Goal: Task Accomplishment & Management: Manage account settings

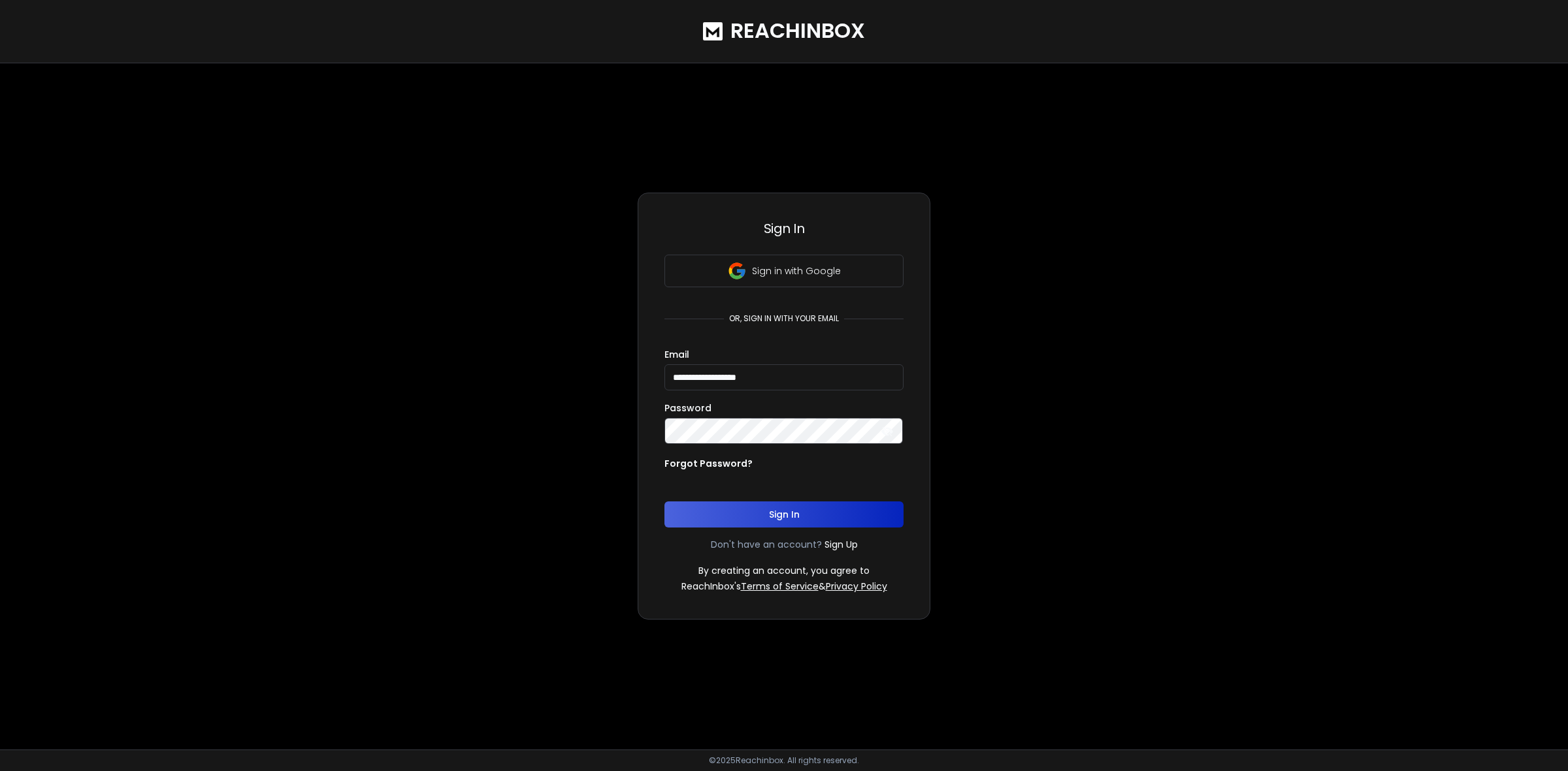
click at [759, 501] on button "Sign In" at bounding box center [784, 514] width 239 height 26
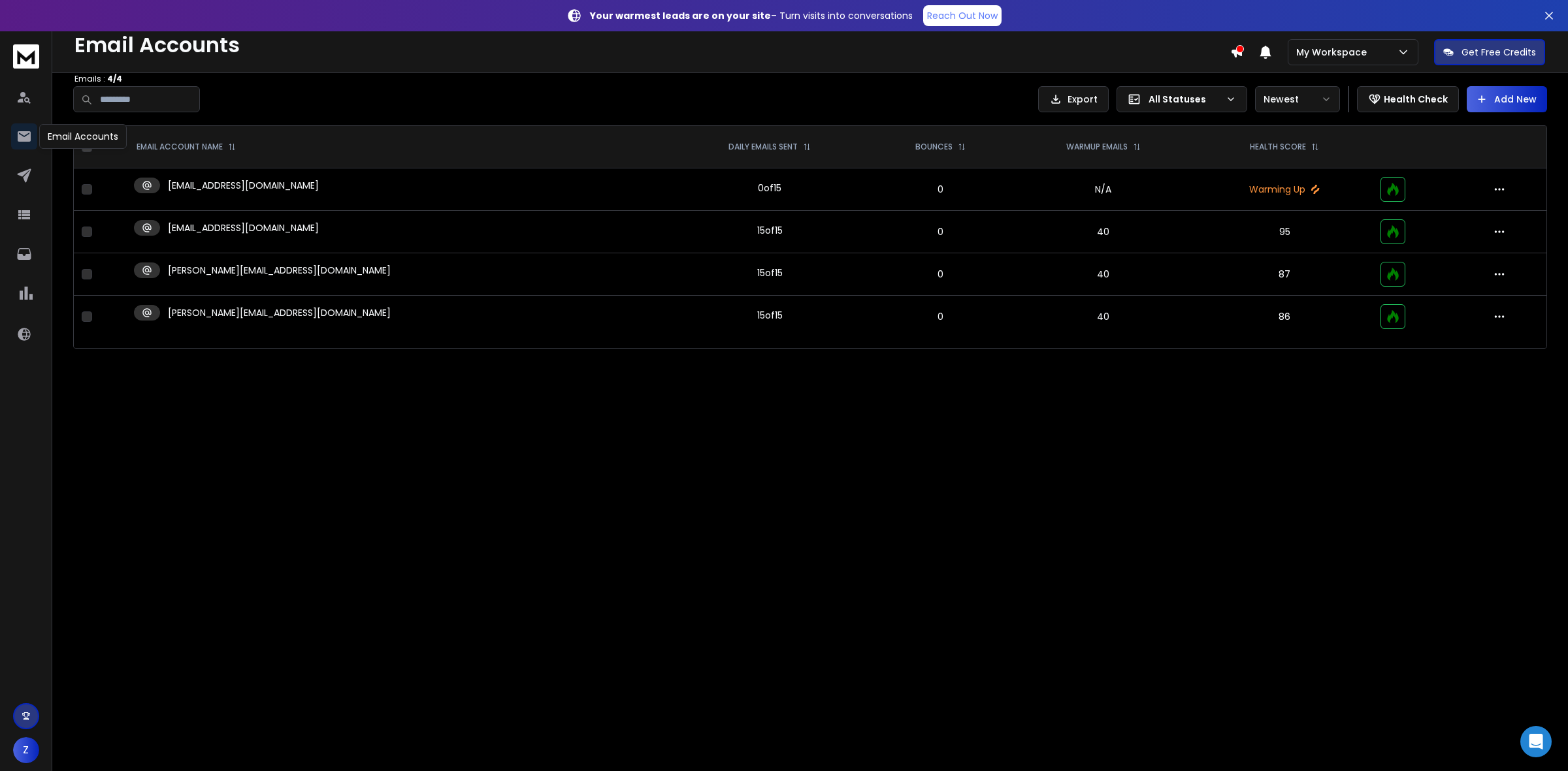
click at [28, 142] on icon at bounding box center [24, 136] width 16 height 16
click at [27, 172] on icon at bounding box center [24, 175] width 13 height 13
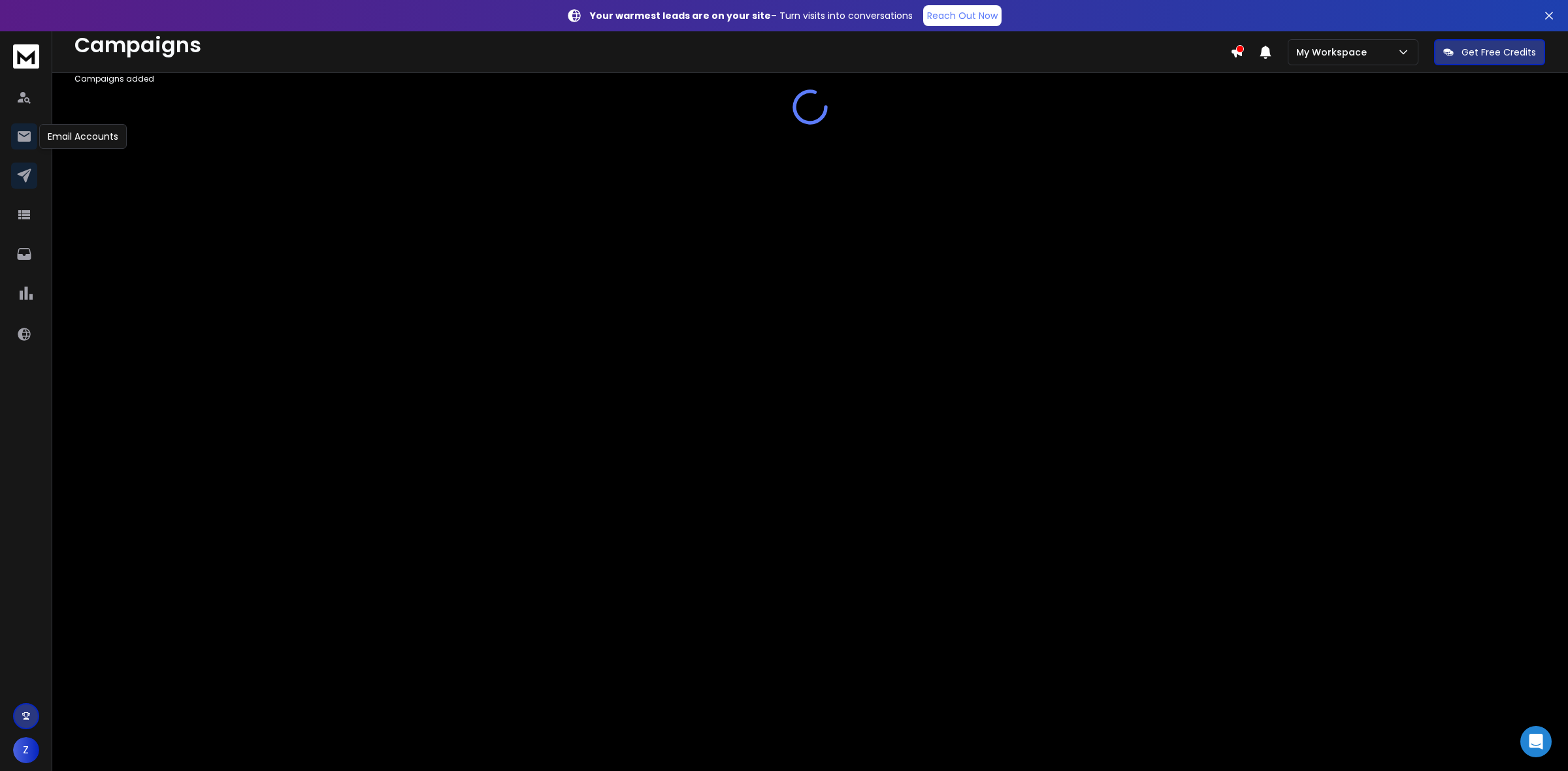
click at [28, 132] on icon at bounding box center [24, 136] width 13 height 10
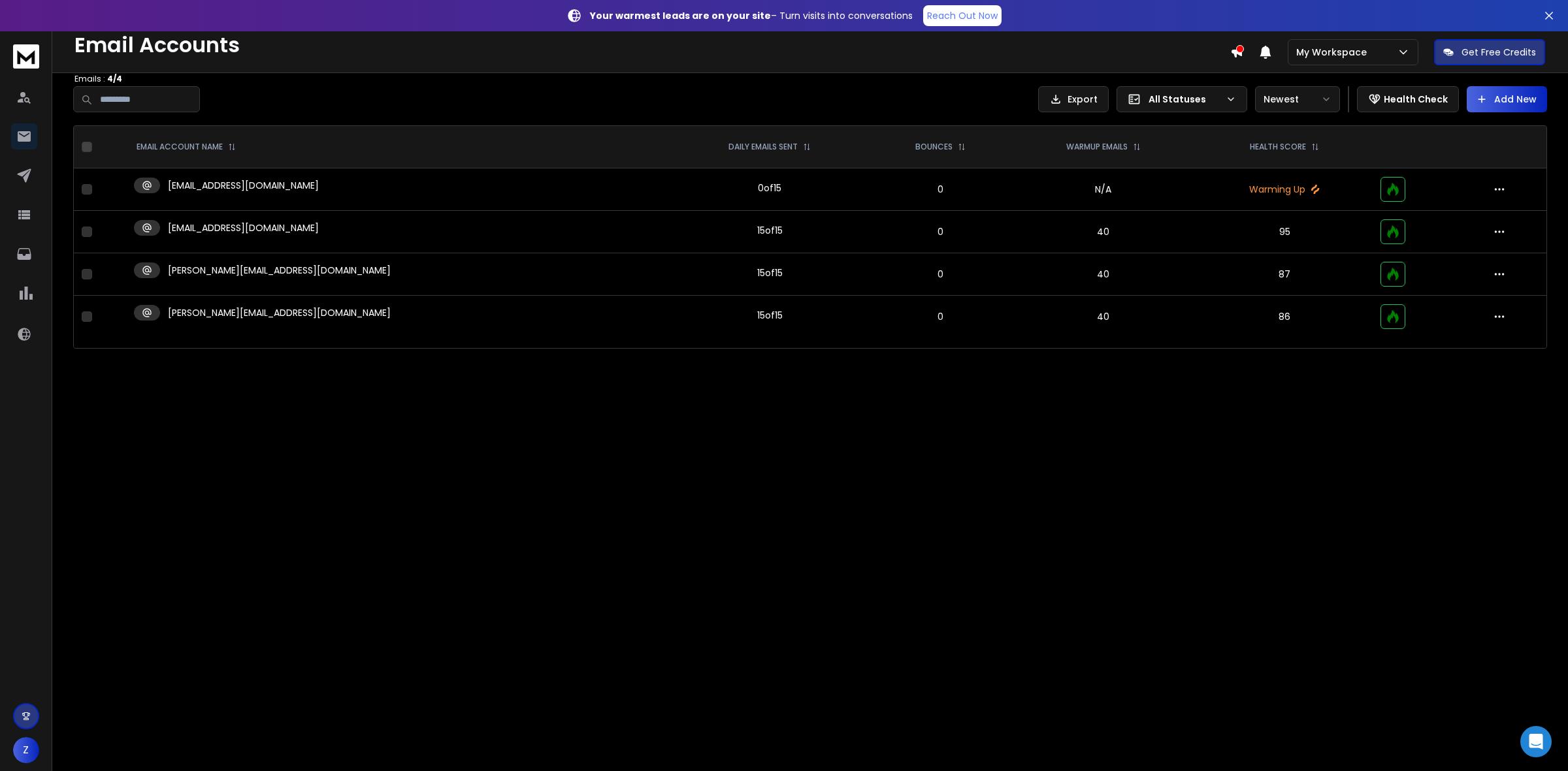
click at [1521, 102] on button "Add New" at bounding box center [1507, 99] width 80 height 26
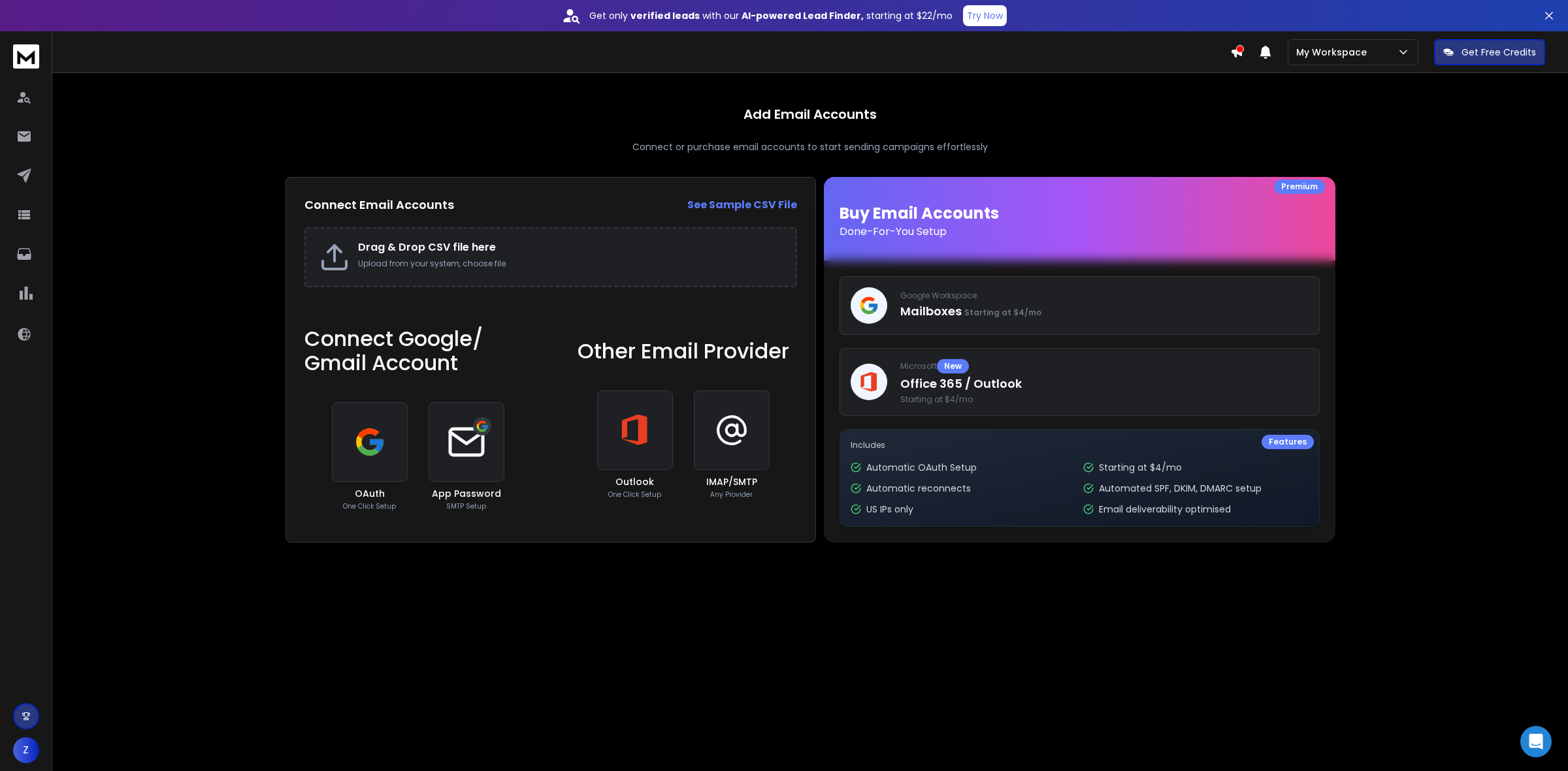
click at [474, 646] on div "Get only verified leads with our AI-powered Lead Finder, starting at $22/mo Try…" at bounding box center [784, 386] width 1568 height 771
click at [28, 143] on icon at bounding box center [24, 136] width 16 height 16
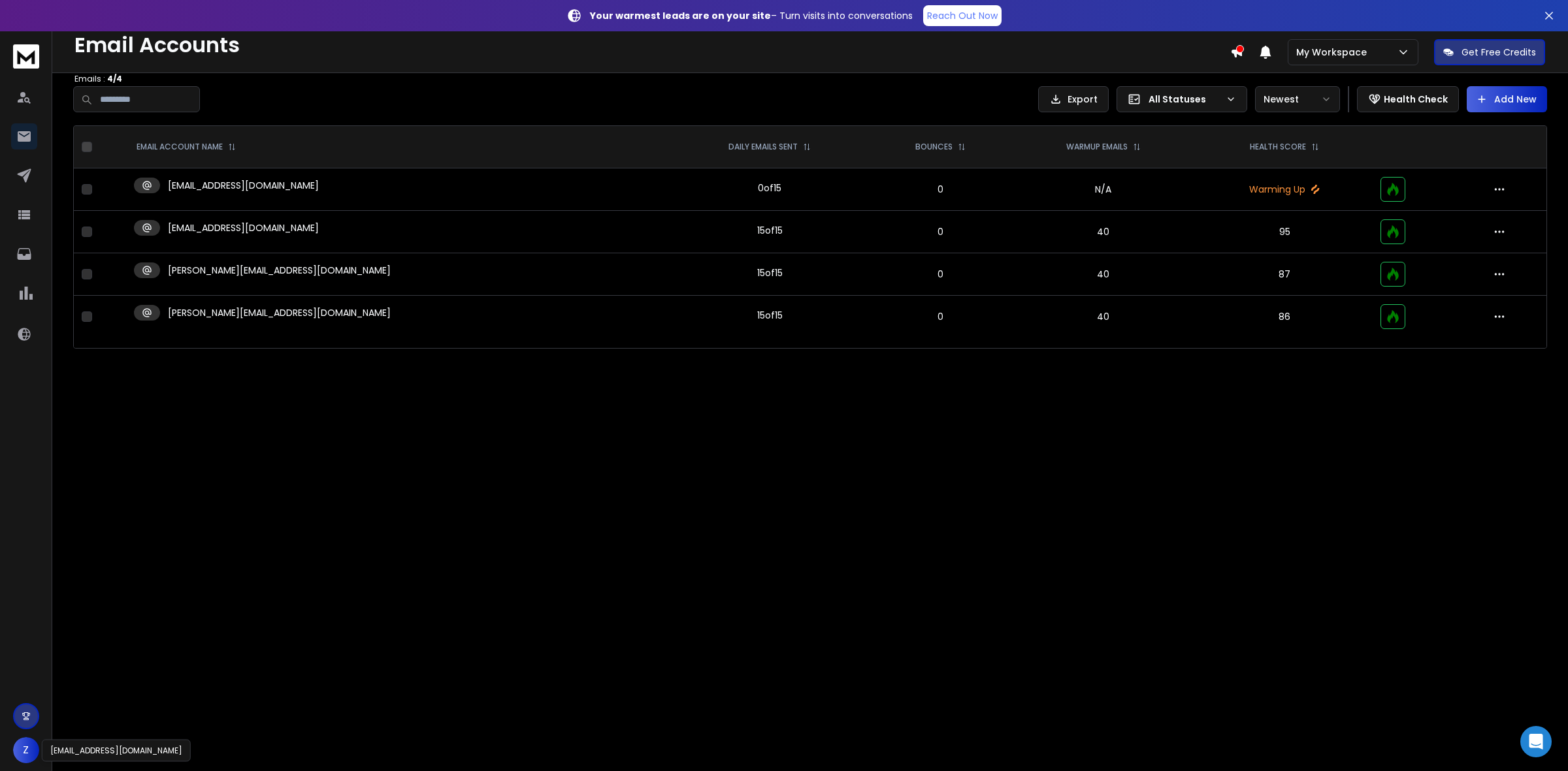
click at [18, 758] on span "Z" at bounding box center [26, 750] width 26 height 26
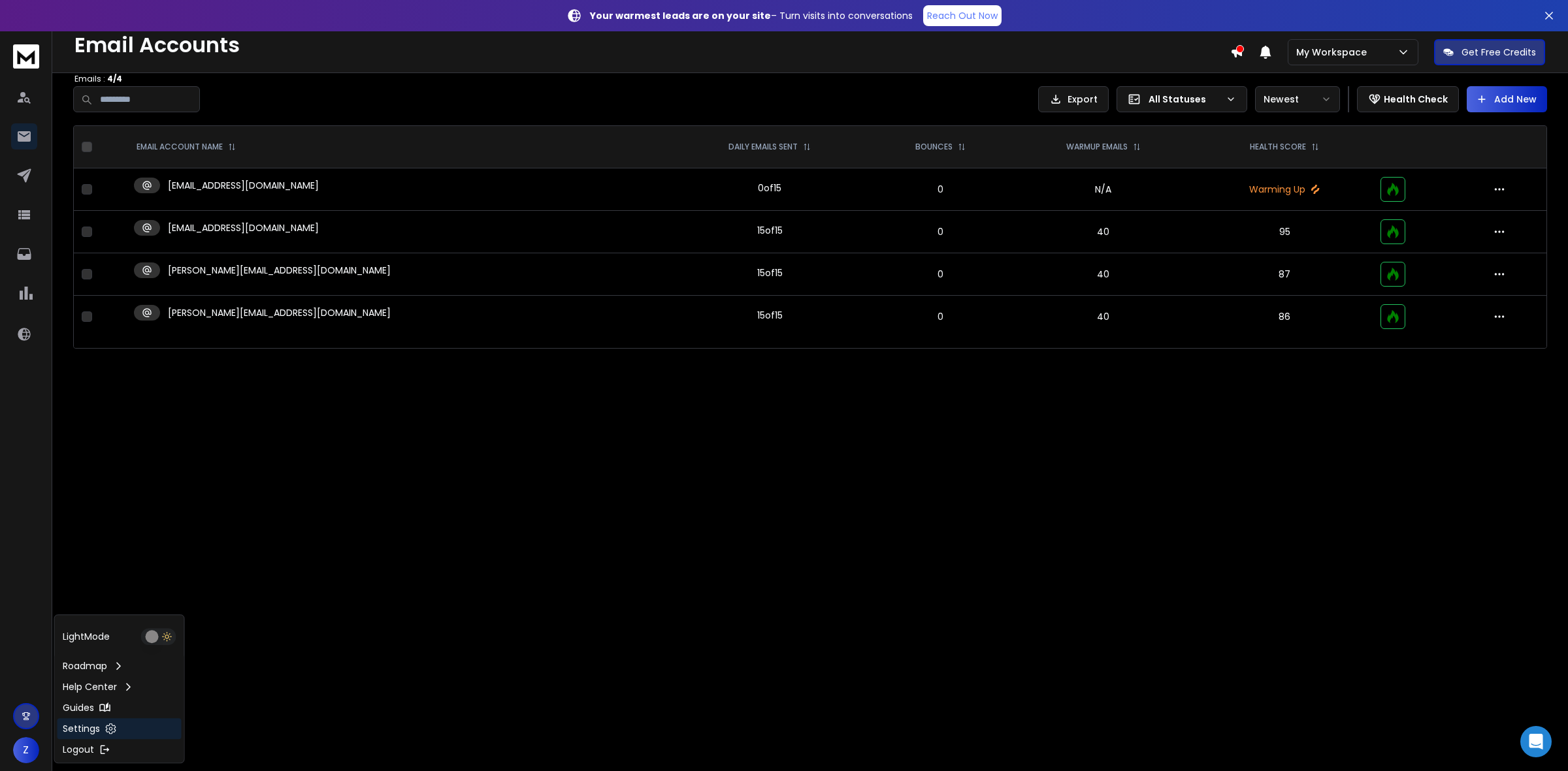
click at [85, 727] on p "Settings" at bounding box center [81, 728] width 37 height 13
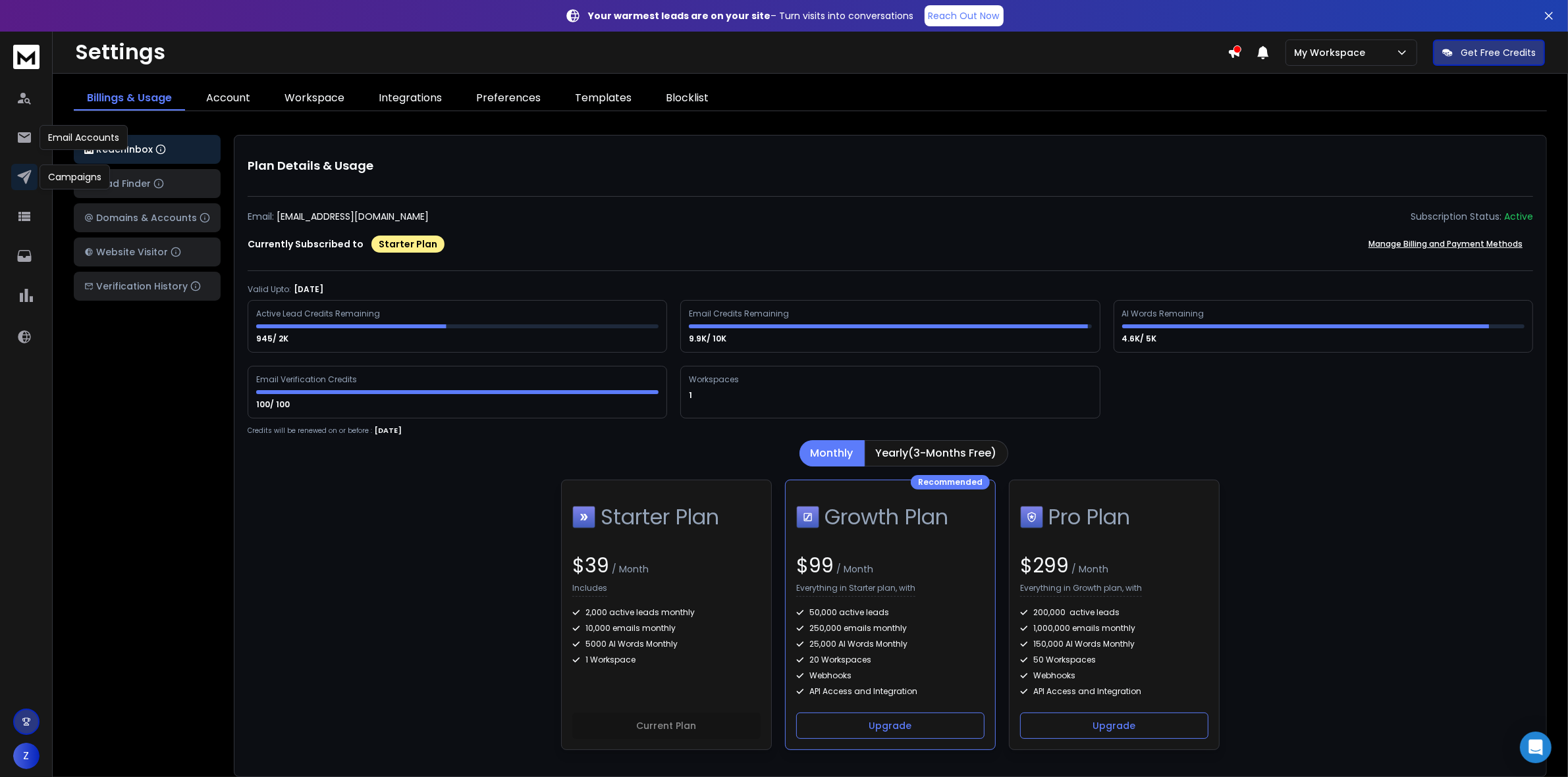
click at [25, 179] on icon at bounding box center [24, 176] width 14 height 14
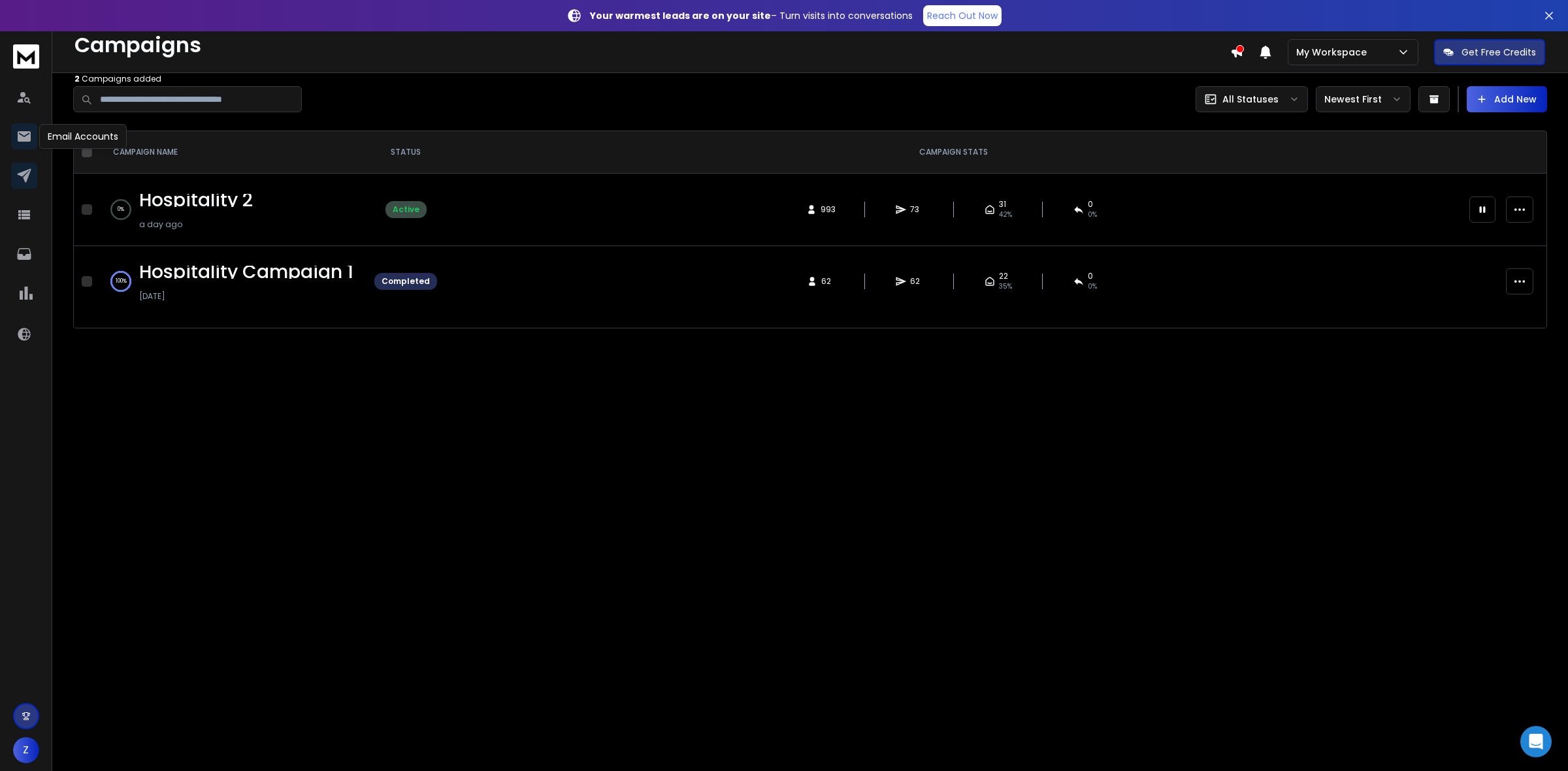
click at [28, 134] on icon at bounding box center [24, 136] width 16 height 16
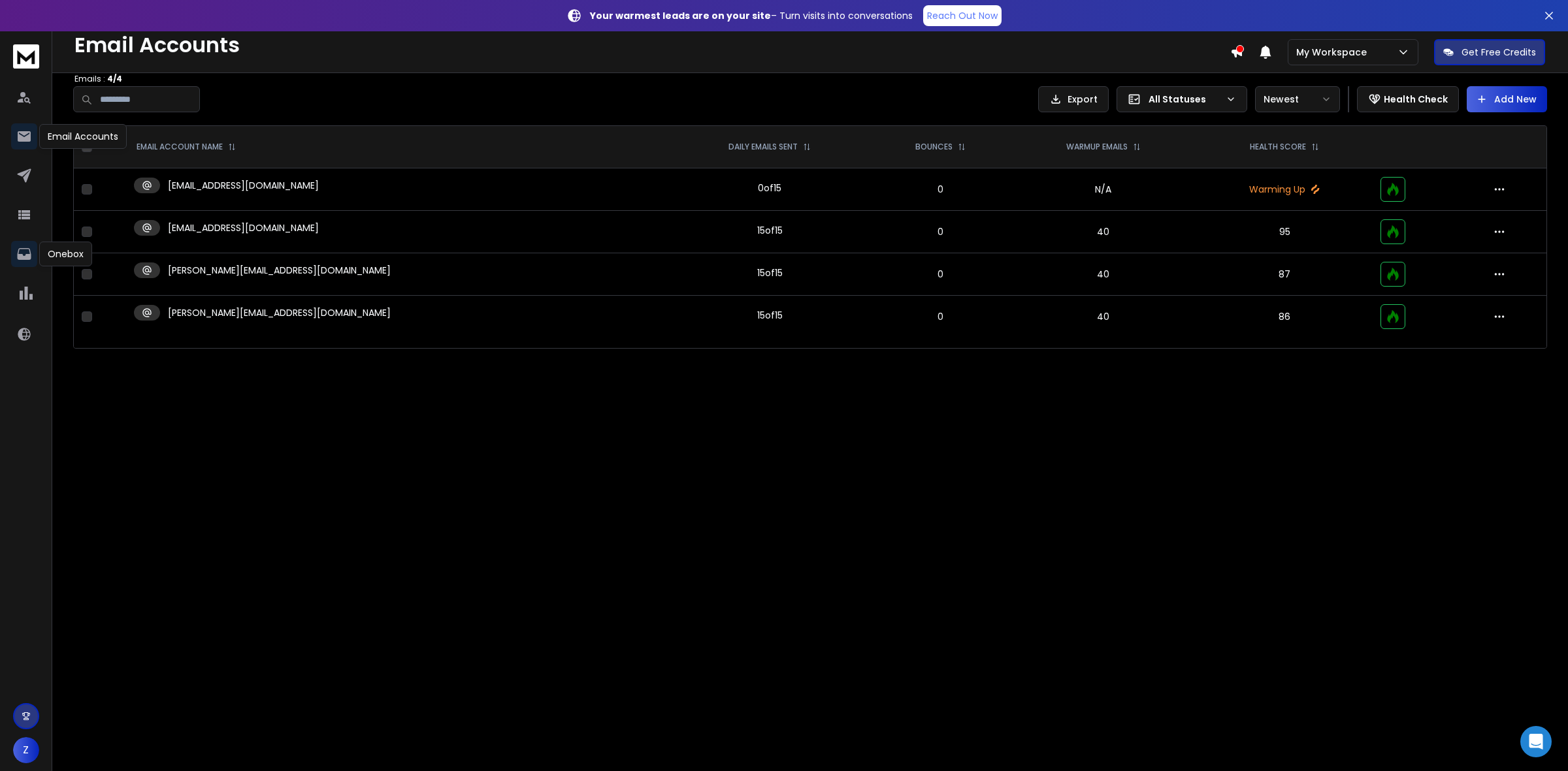
click at [27, 256] on icon at bounding box center [24, 254] width 13 height 12
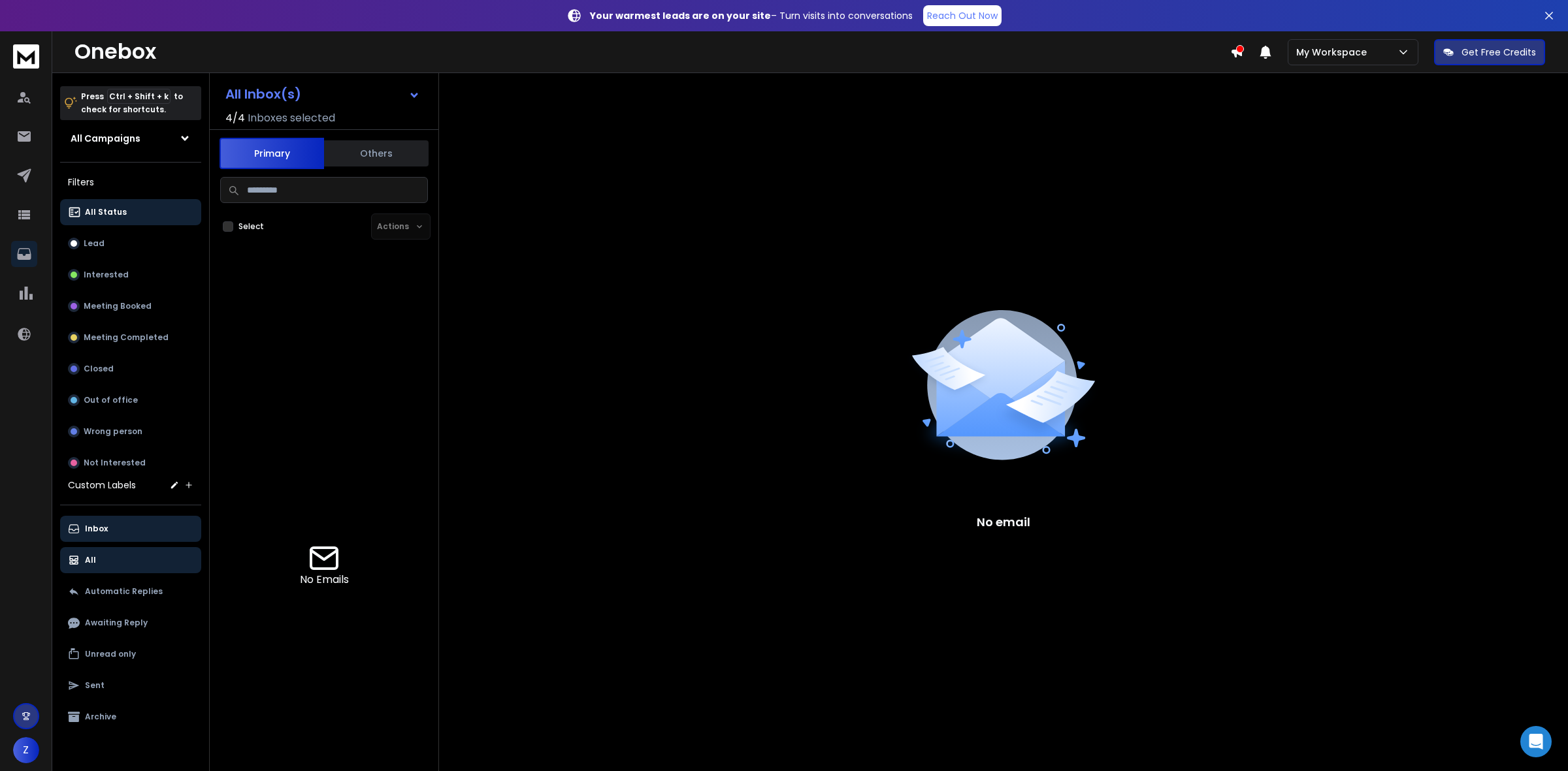
click at [97, 557] on button "All" at bounding box center [130, 560] width 141 height 26
click at [368, 161] on button "Others" at bounding box center [376, 153] width 105 height 28
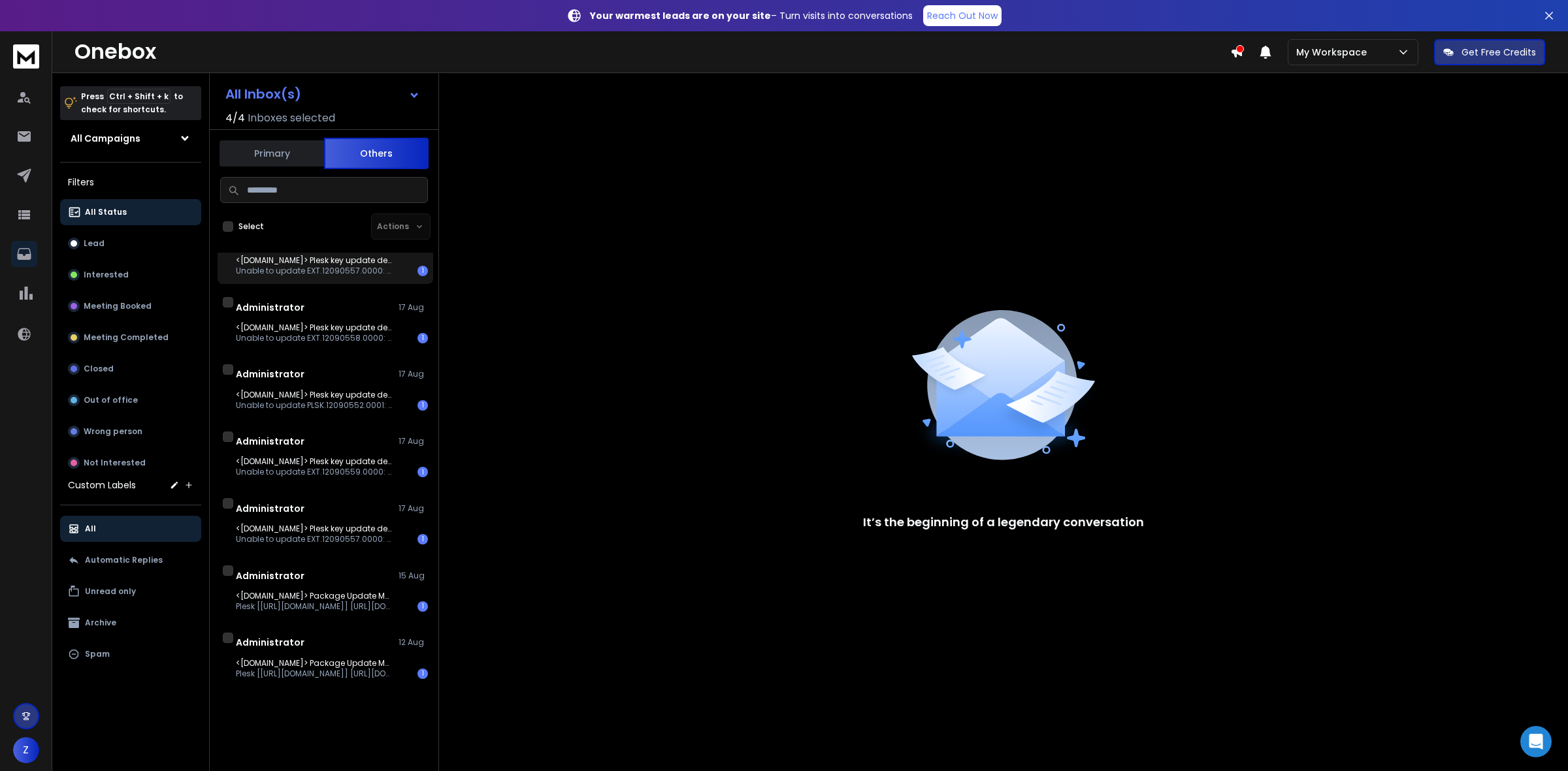
scroll to position [305, 0]
click at [135, 647] on button "Spam" at bounding box center [130, 654] width 141 height 26
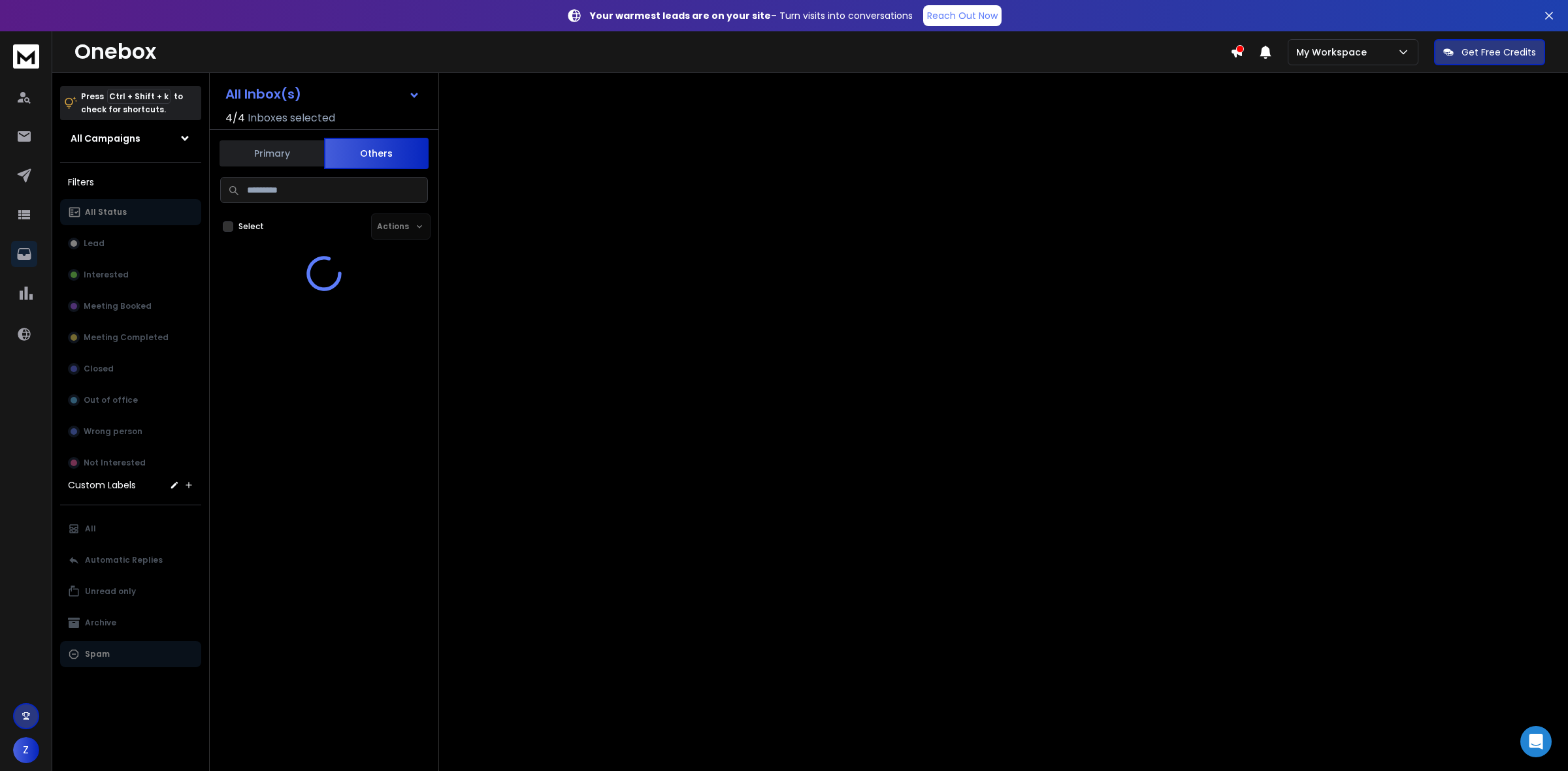
scroll to position [0, 0]
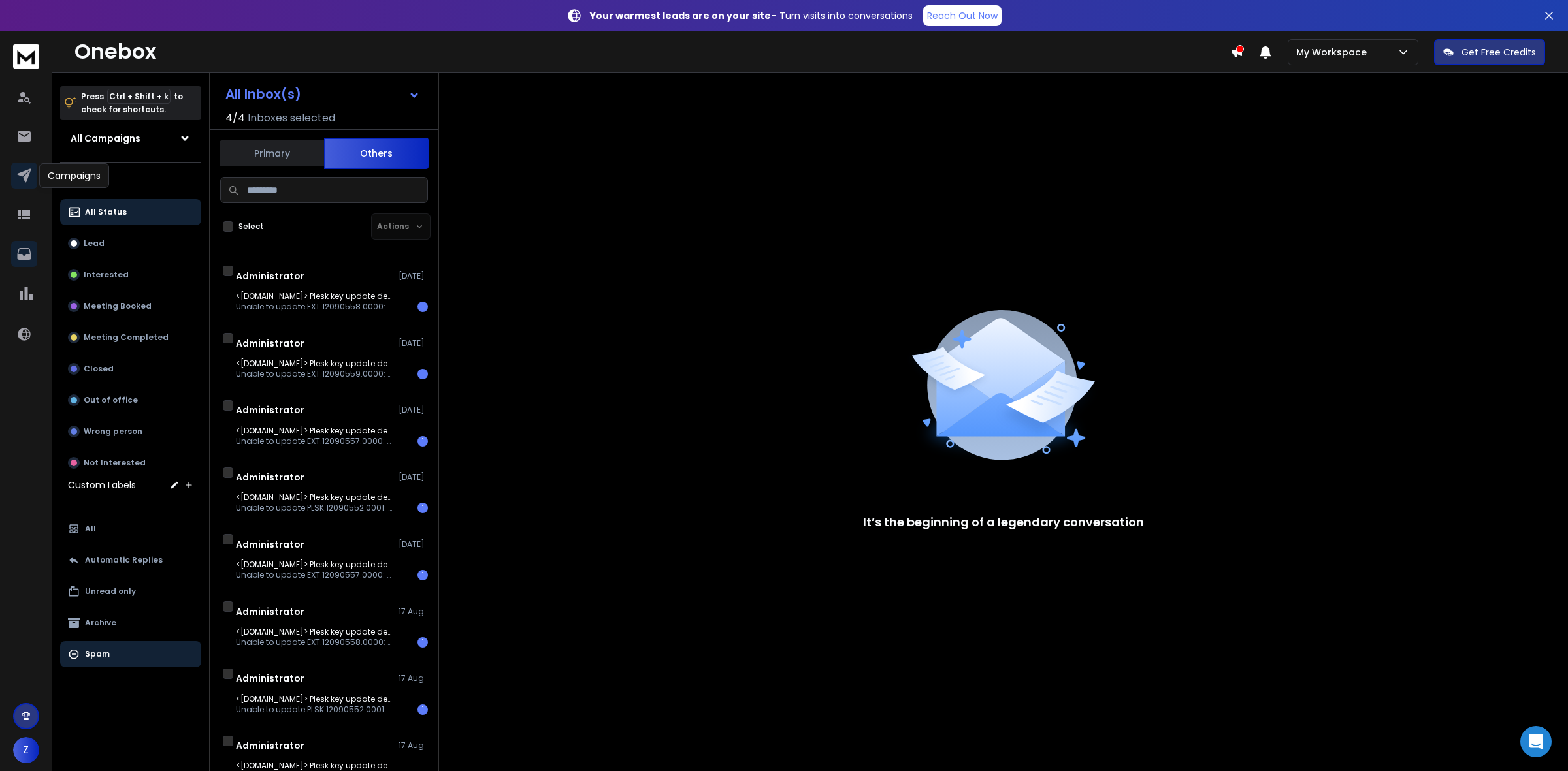
click at [31, 175] on icon at bounding box center [24, 176] width 16 height 16
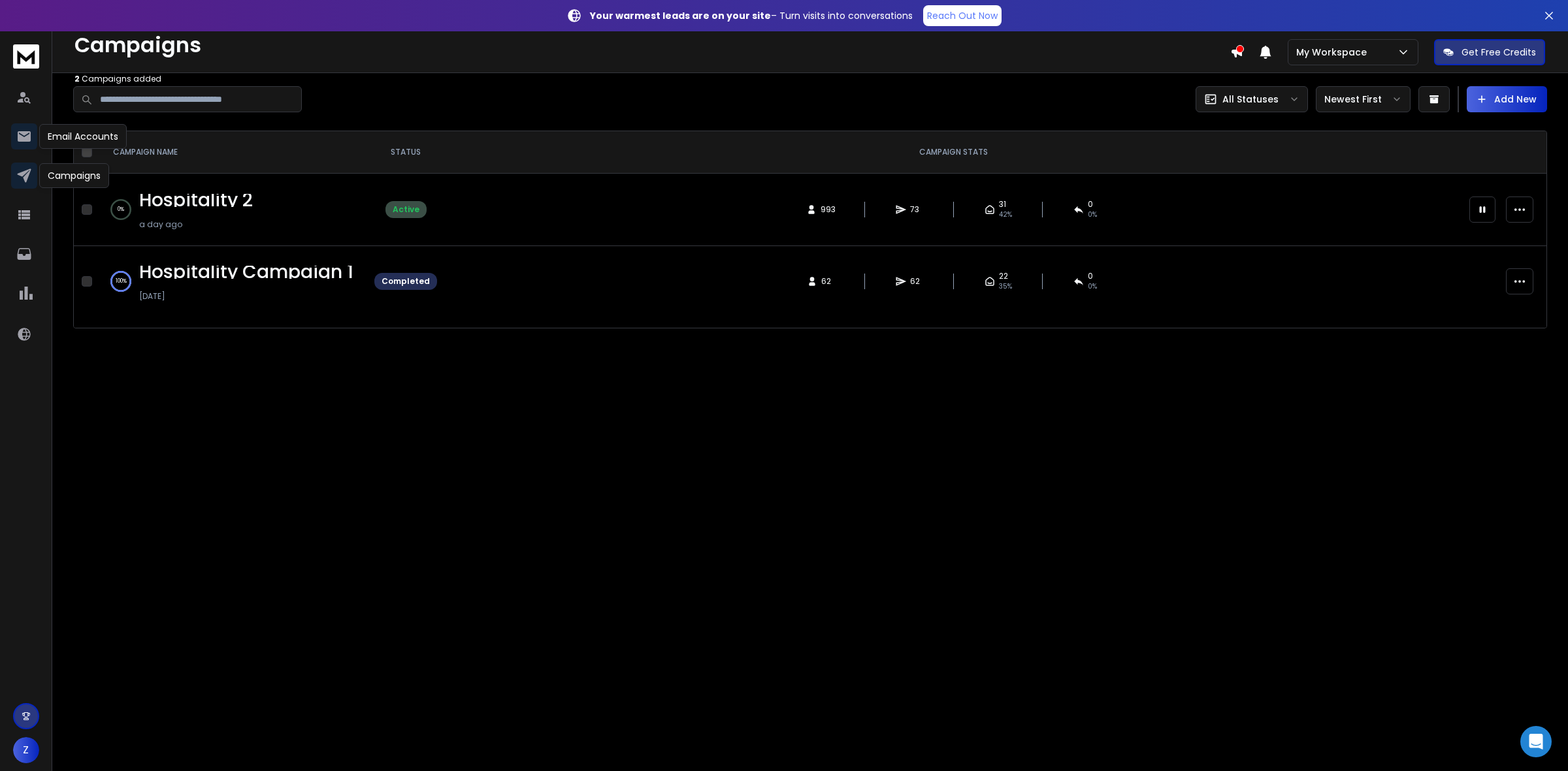
click at [31, 142] on icon at bounding box center [24, 136] width 16 height 16
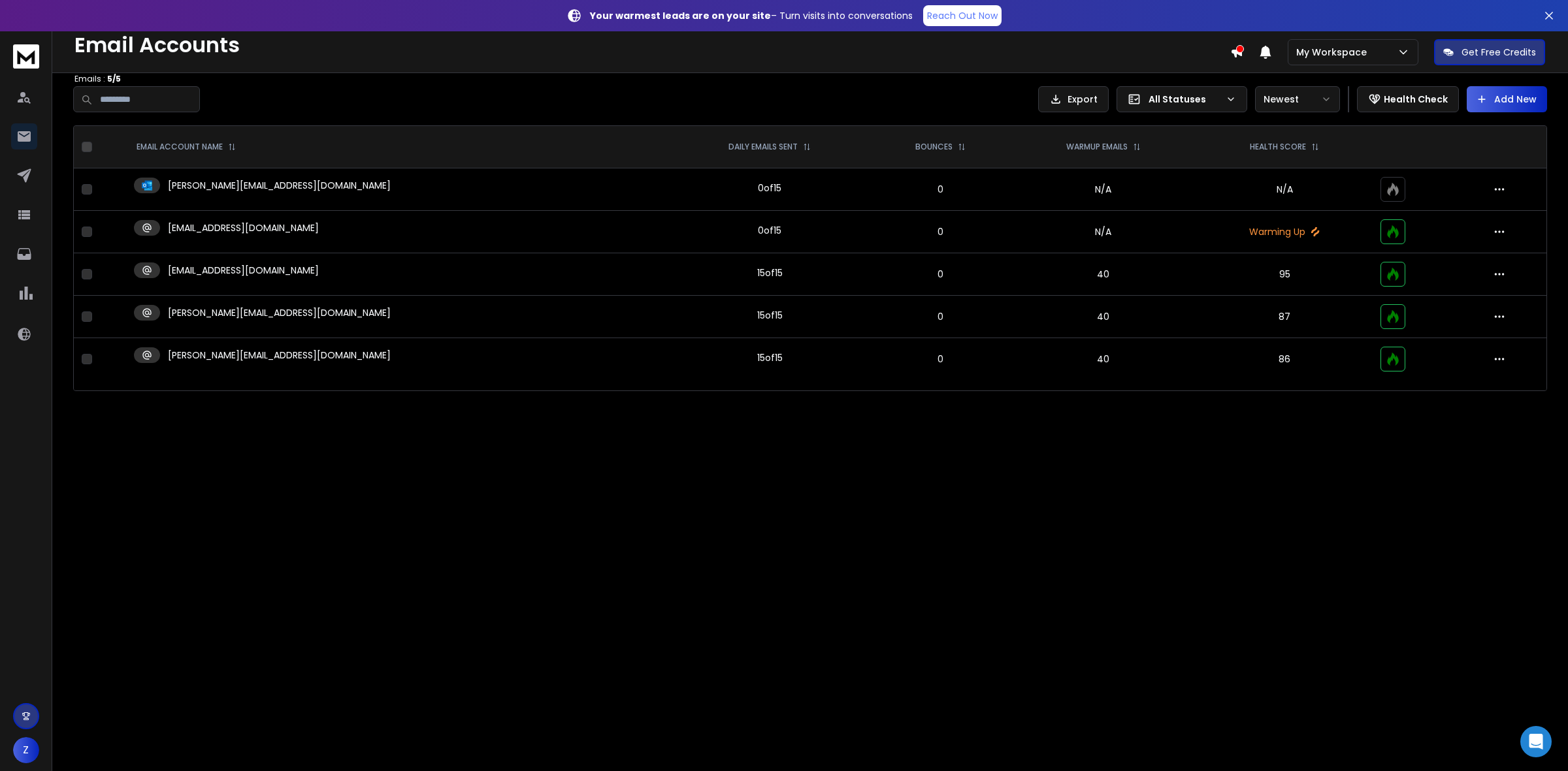
click at [1387, 187] on icon at bounding box center [1393, 189] width 11 height 13
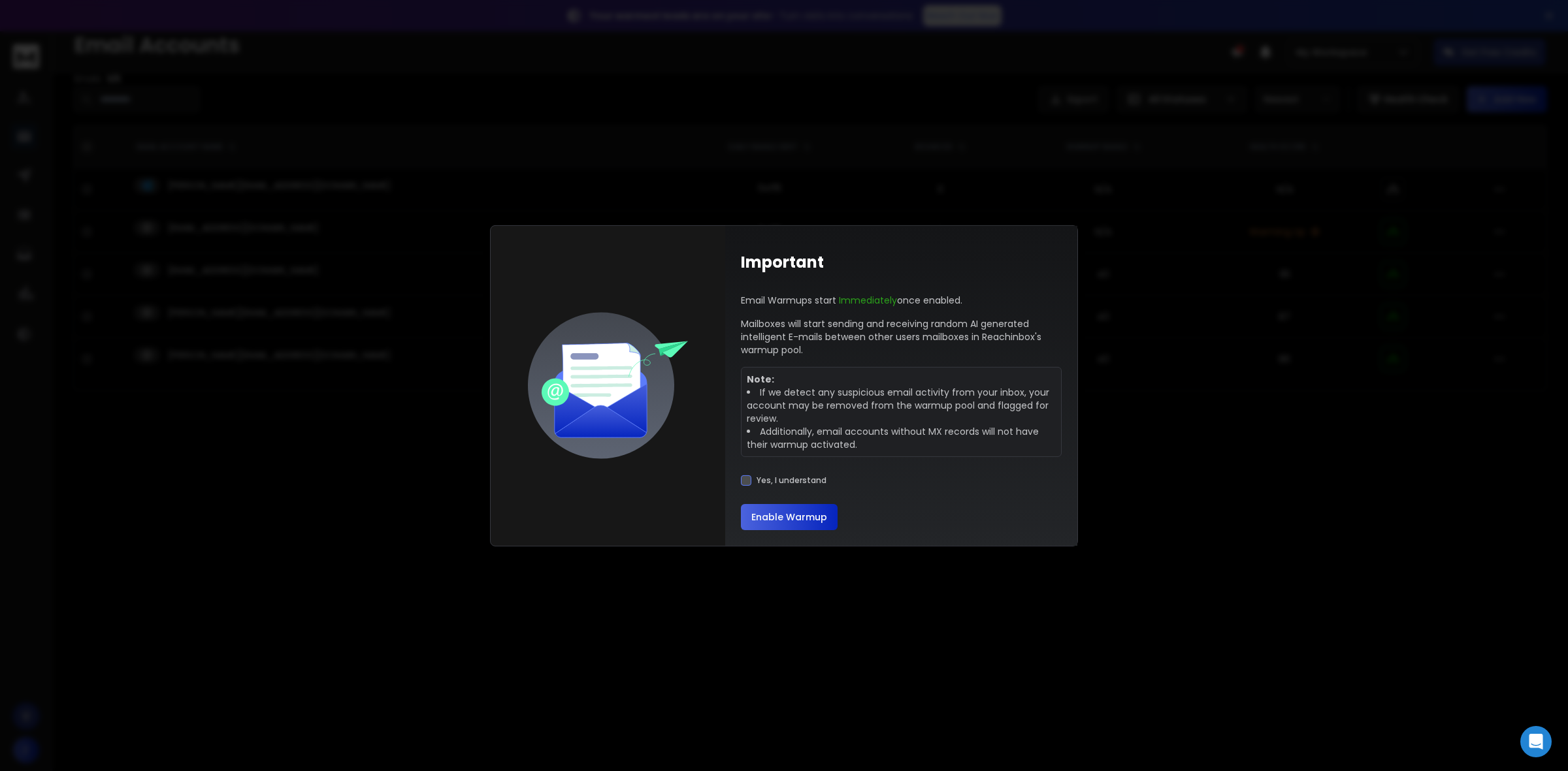
click at [741, 480] on button "Yes, I understand" at bounding box center [745, 480] width 10 height 10
click at [753, 509] on button "Enable Warmup" at bounding box center [789, 517] width 97 height 26
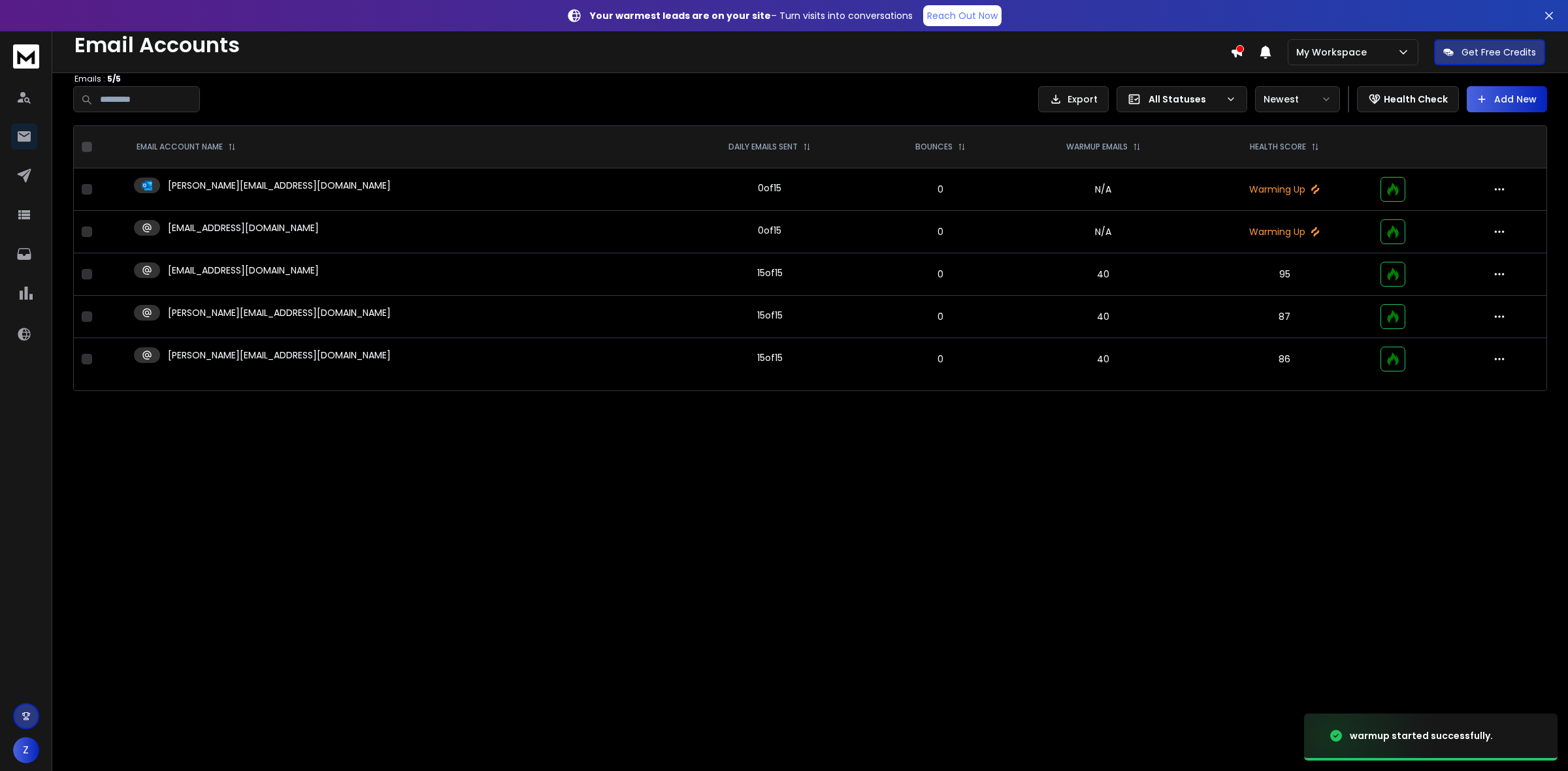
click at [272, 181] on div "carol@mailsverse.info" at bounding box center [398, 185] width 528 height 16
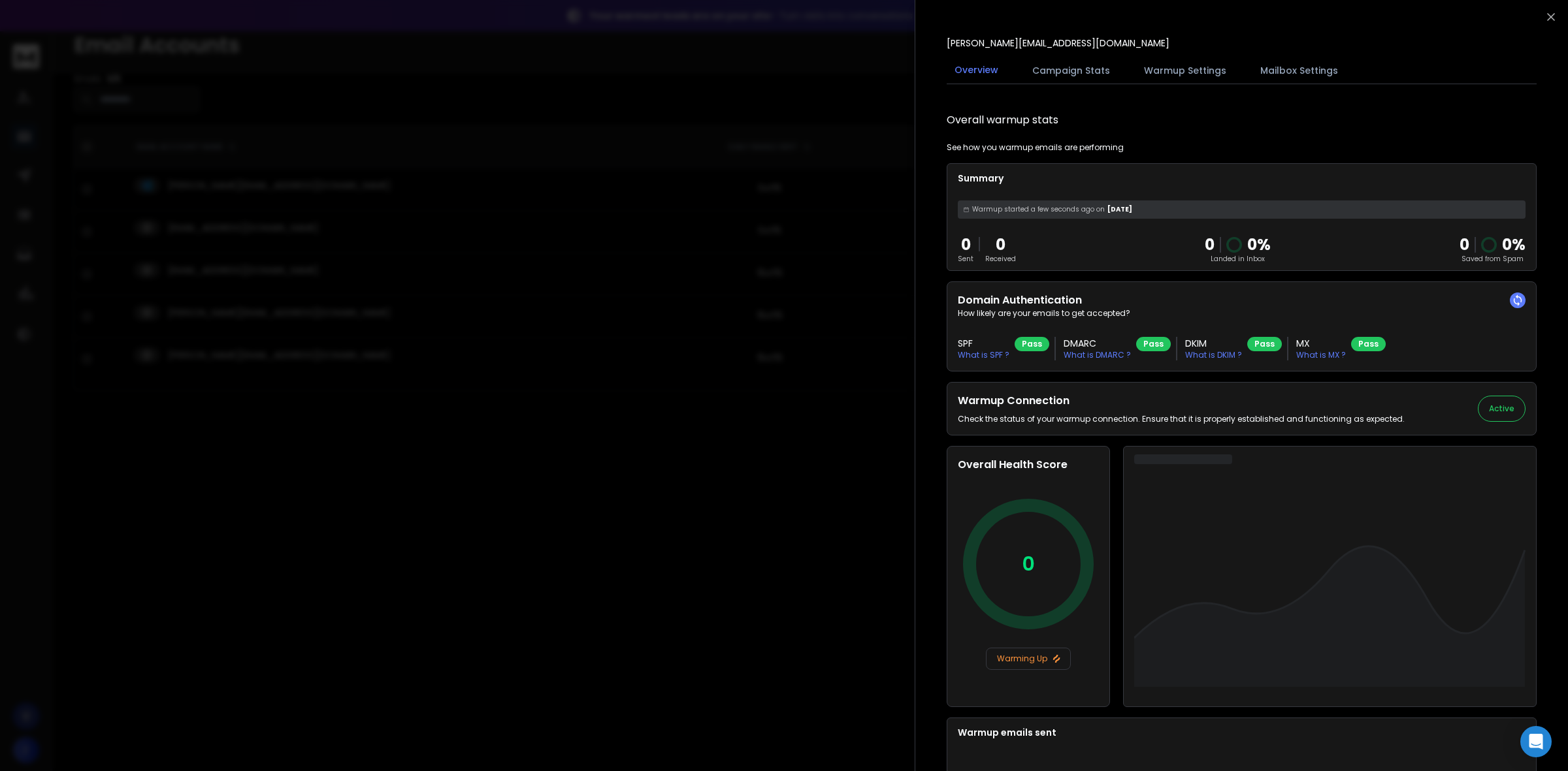
click at [1067, 69] on button "Campaign Stats" at bounding box center [1071, 70] width 93 height 28
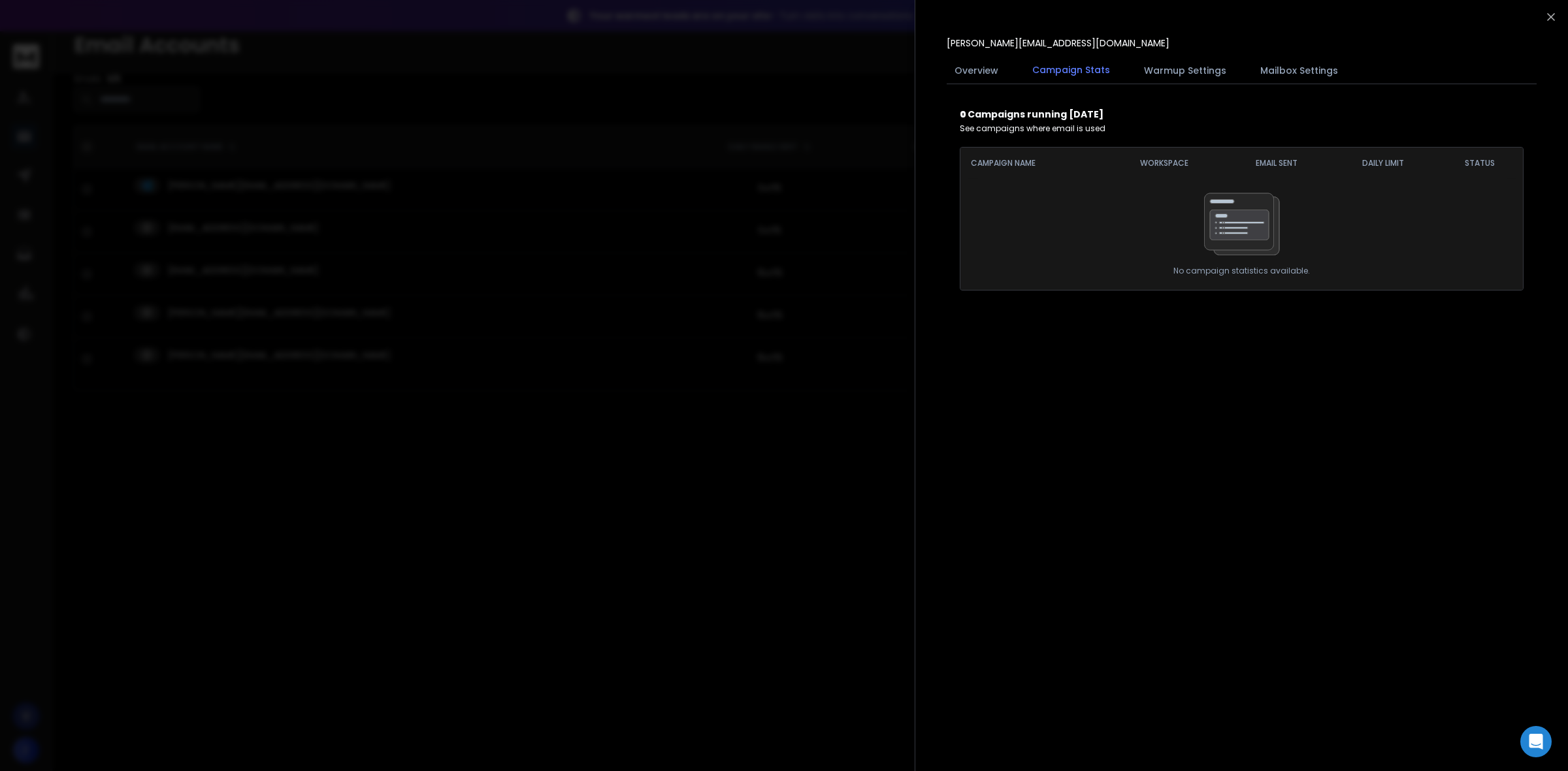
click at [1271, 63] on button "Mailbox Settings" at bounding box center [1299, 70] width 93 height 28
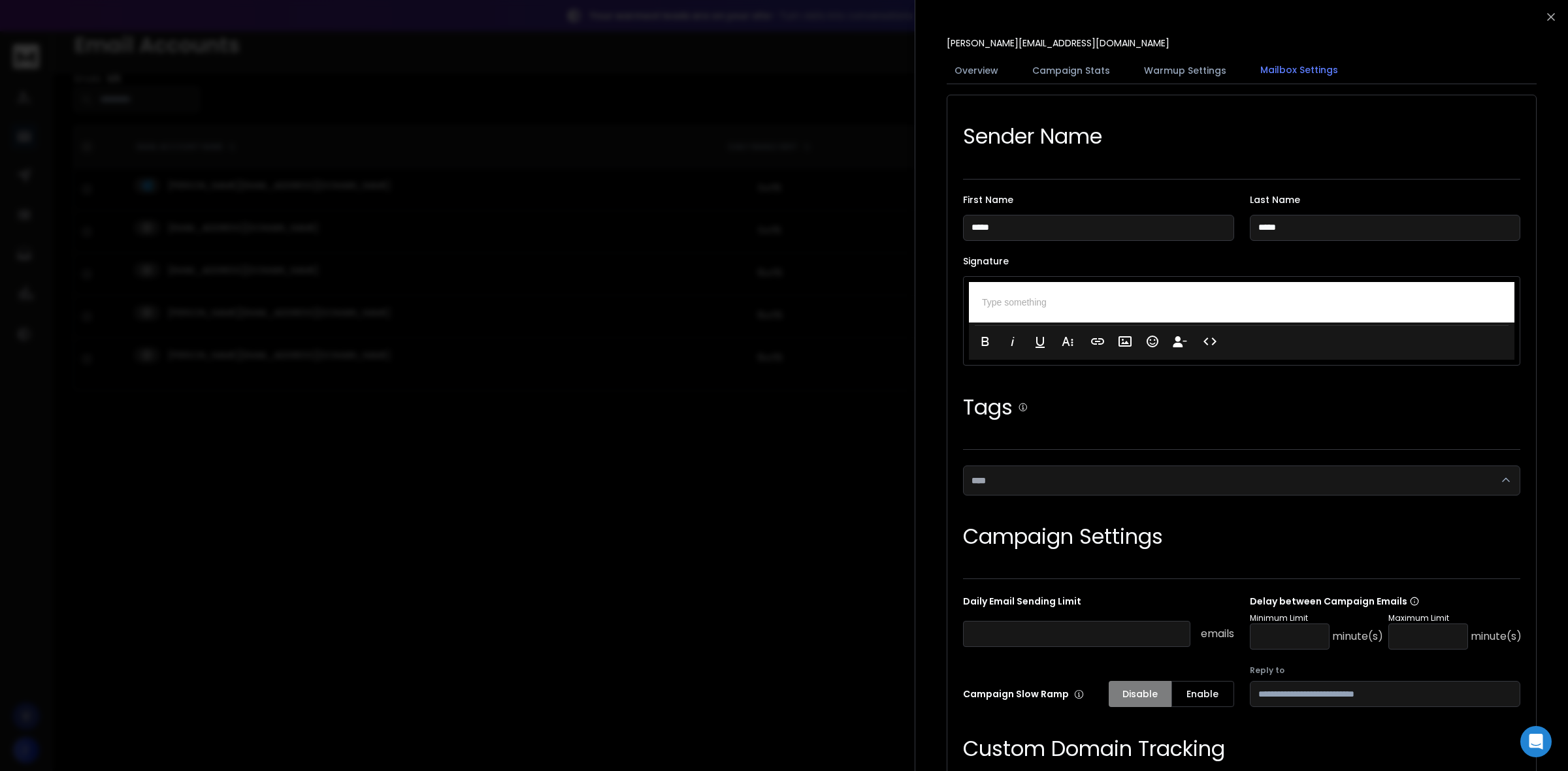
click at [837, 475] on div at bounding box center [784, 386] width 1568 height 771
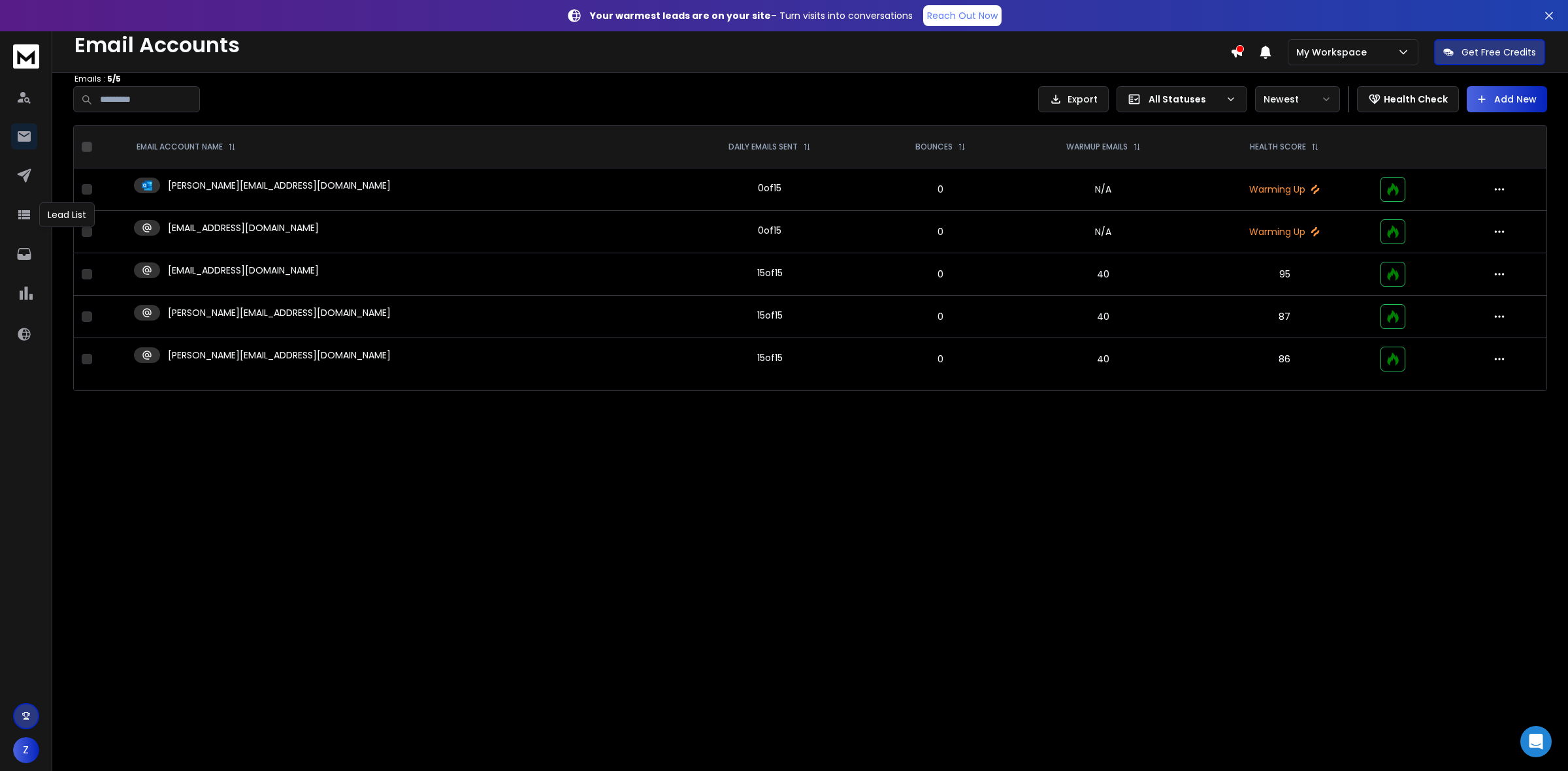
click at [24, 189] on div at bounding box center [26, 178] width 30 height 32
click at [24, 181] on icon at bounding box center [24, 175] width 13 height 13
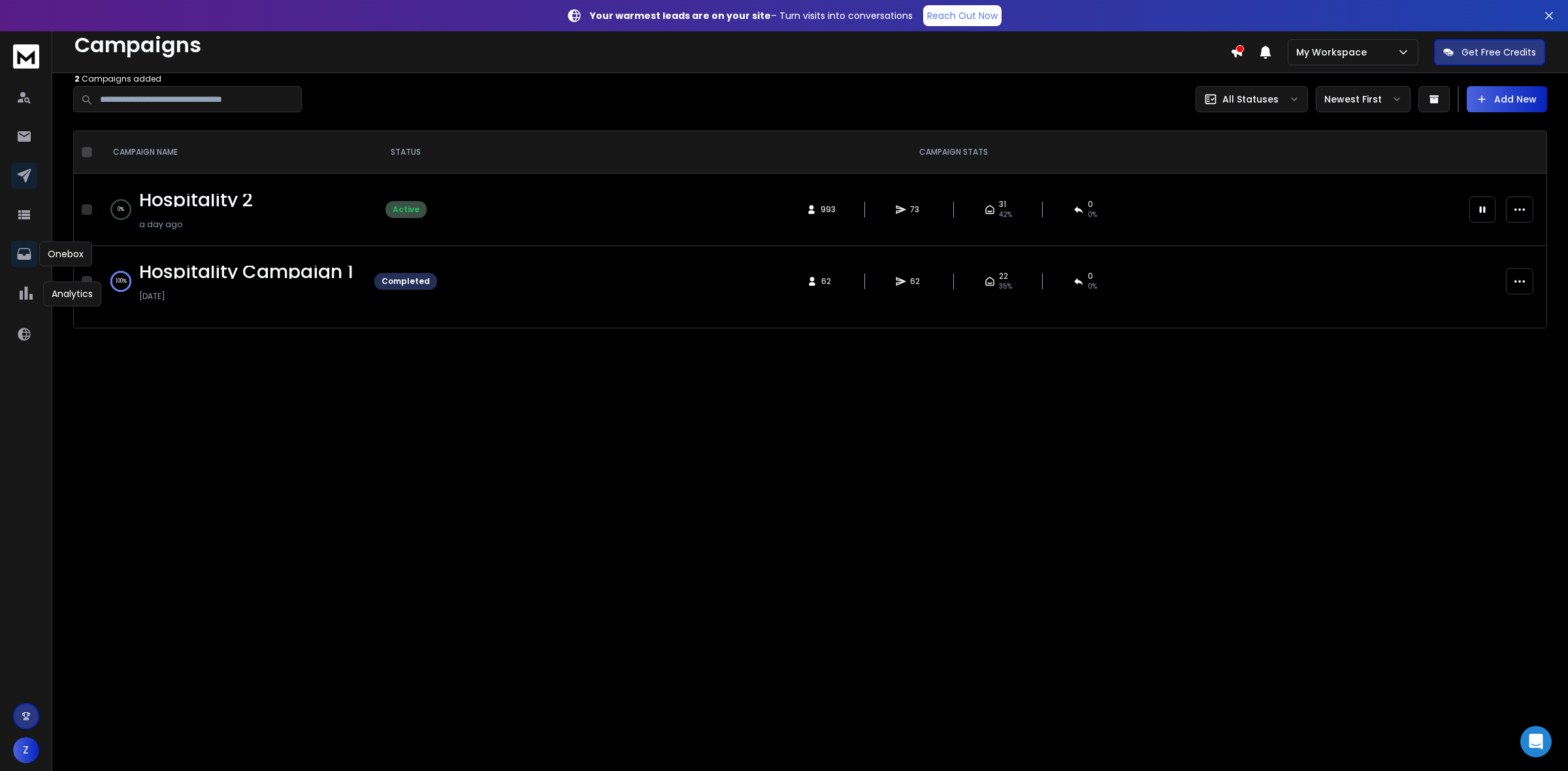
click at [21, 260] on icon at bounding box center [24, 254] width 16 height 16
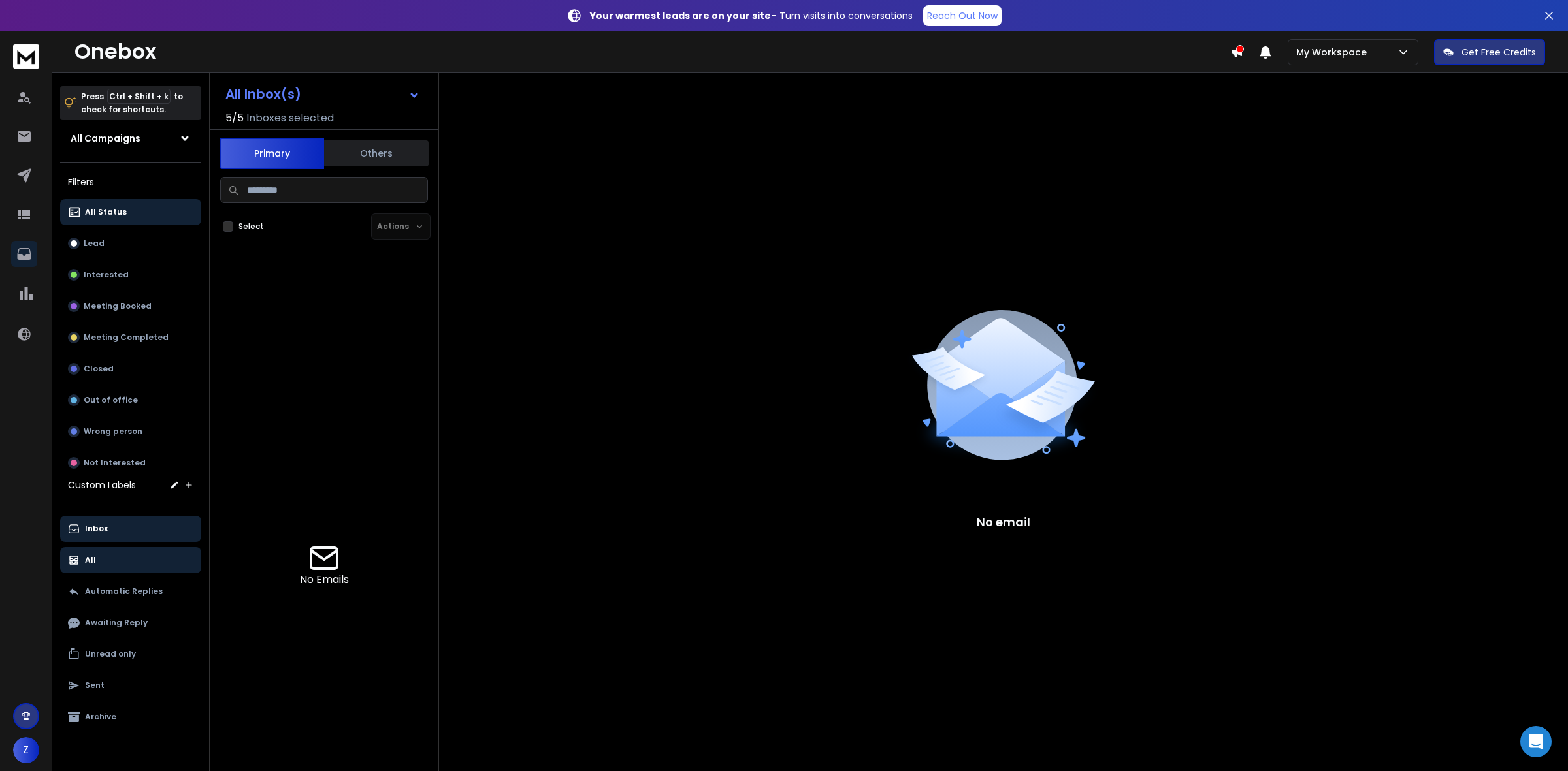
click at [109, 559] on button "All" at bounding box center [130, 560] width 141 height 26
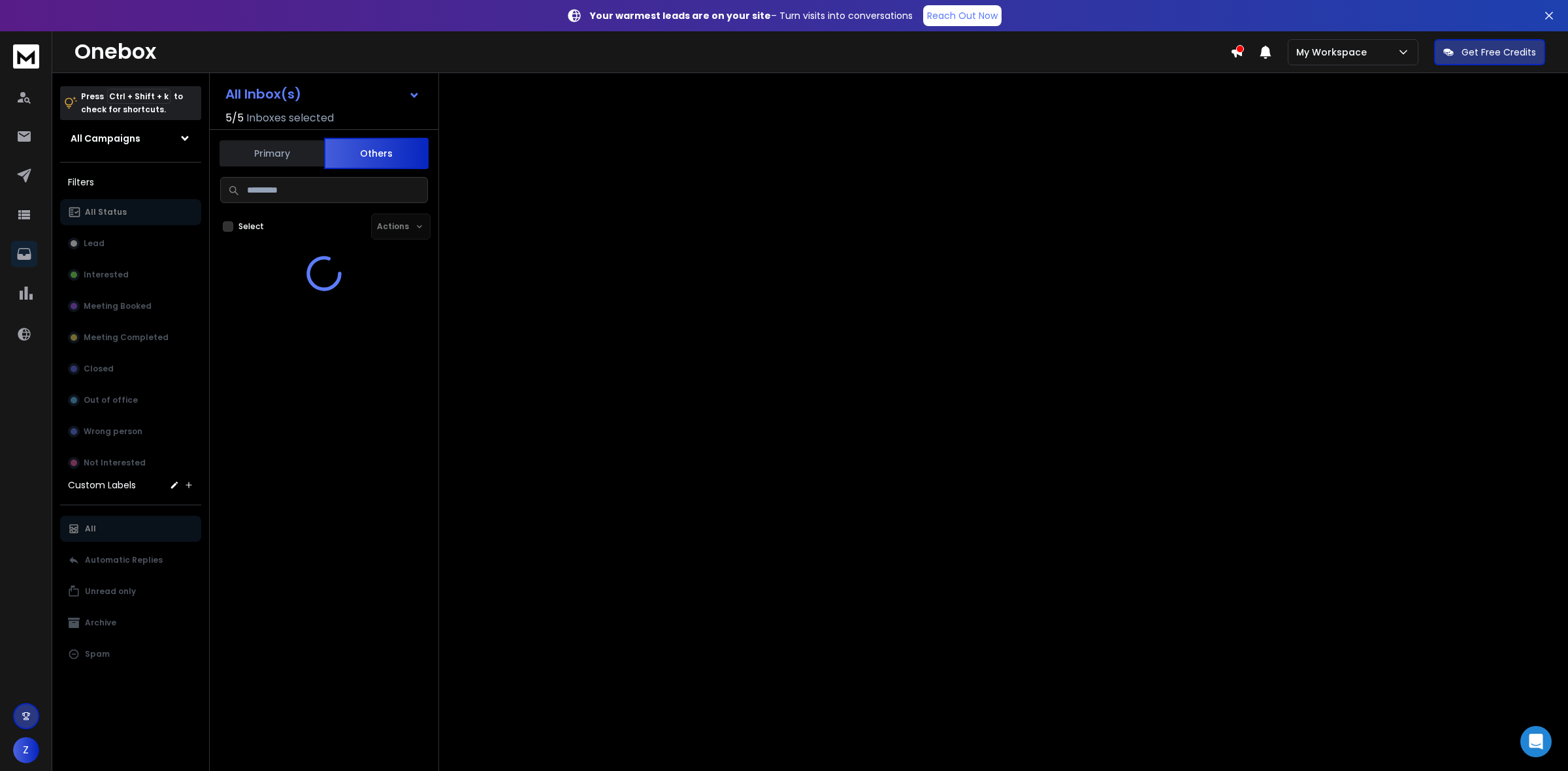
click at [405, 146] on button "Others" at bounding box center [376, 154] width 105 height 32
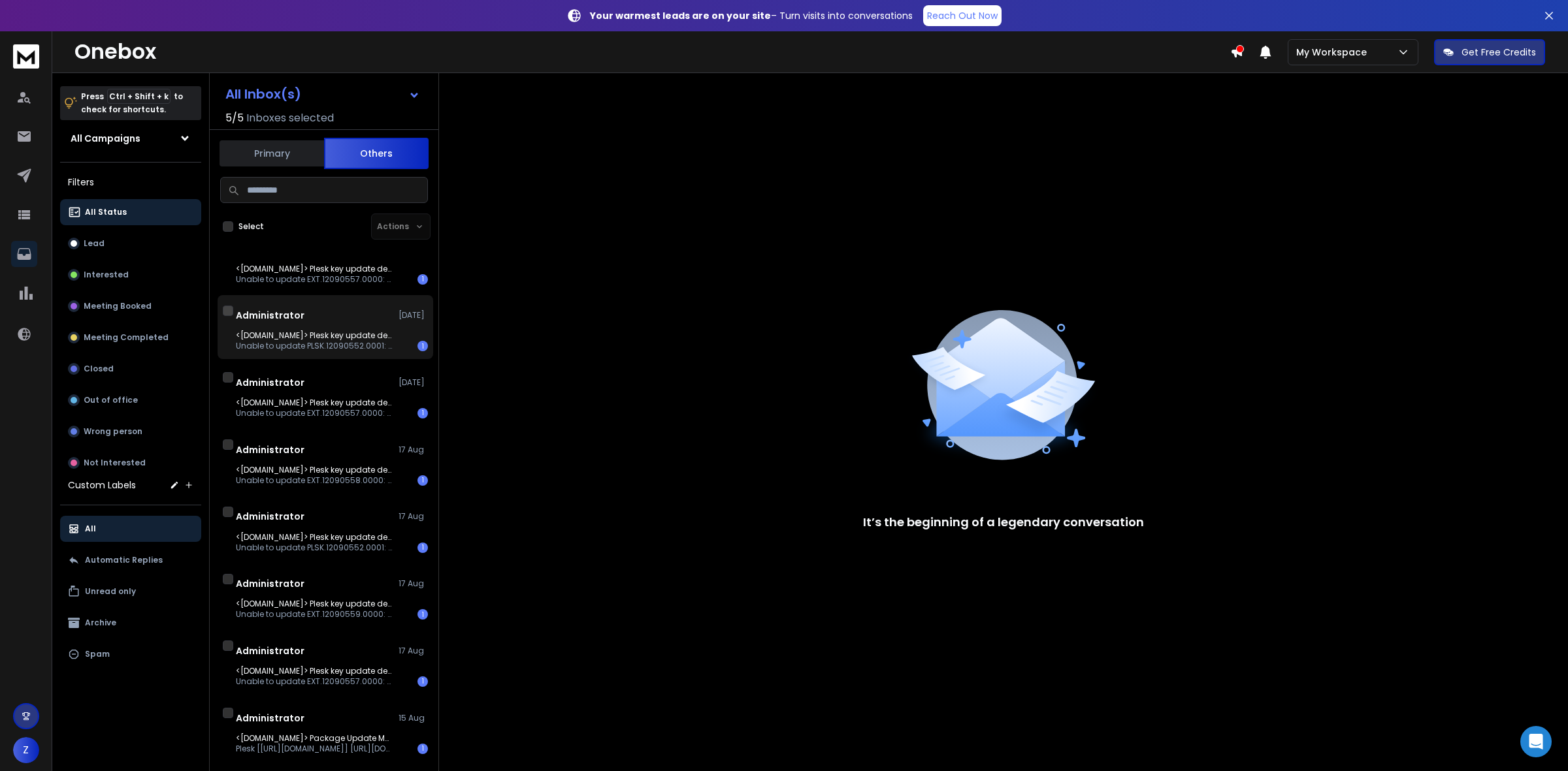
scroll to position [305, 0]
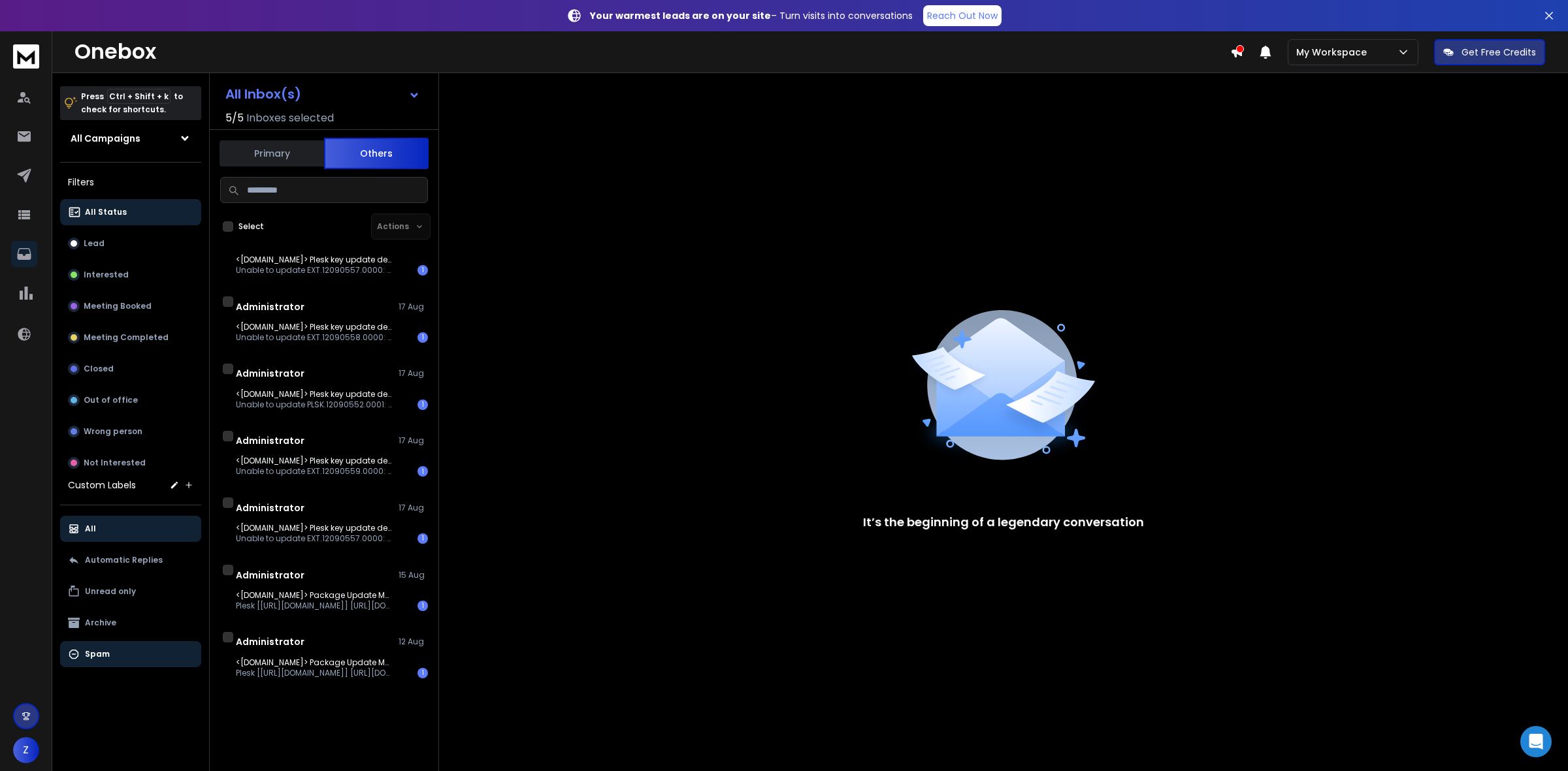
click at [89, 654] on p "Spam" at bounding box center [97, 654] width 24 height 10
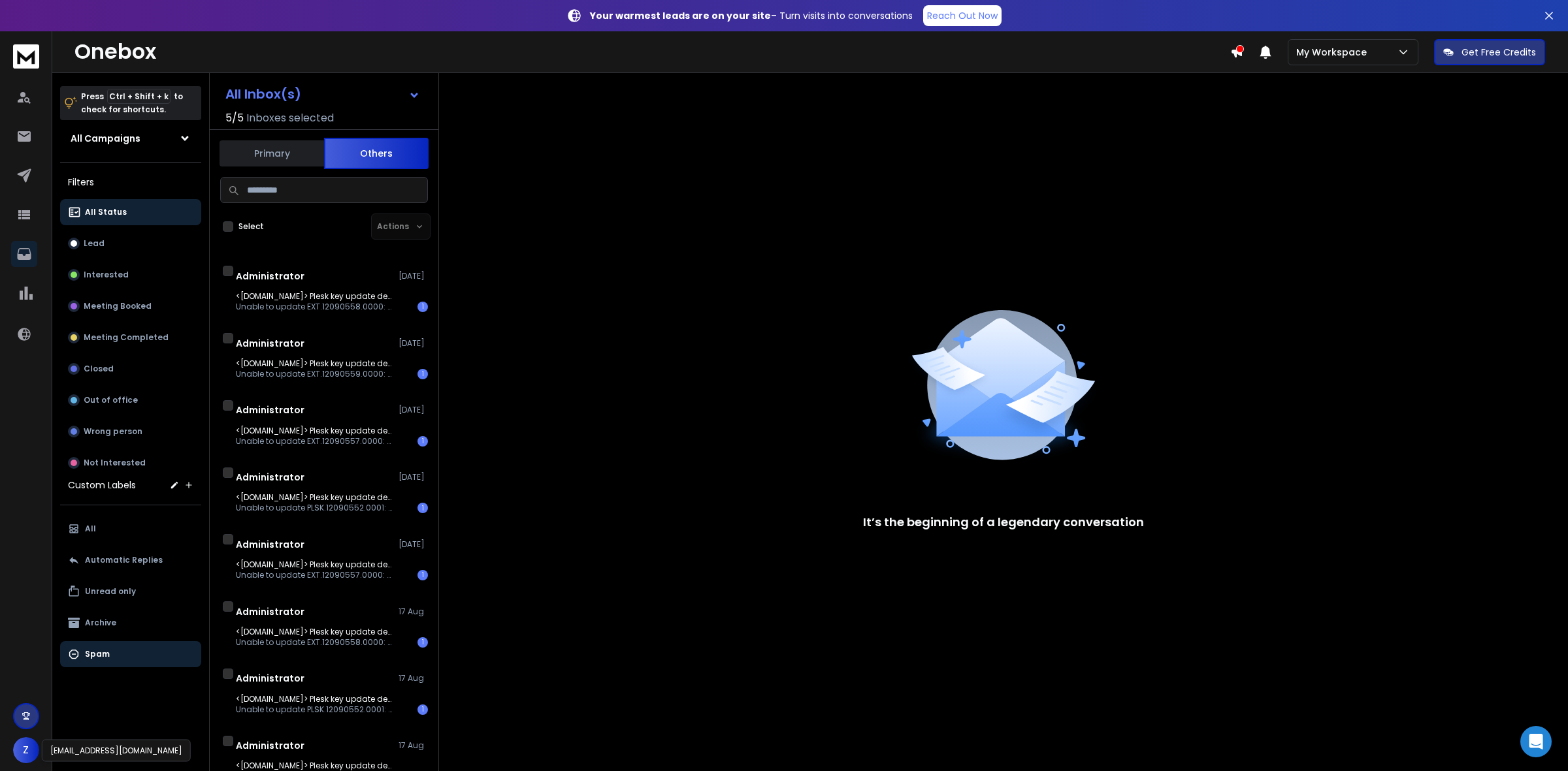
click at [24, 762] on span "Z" at bounding box center [26, 750] width 26 height 26
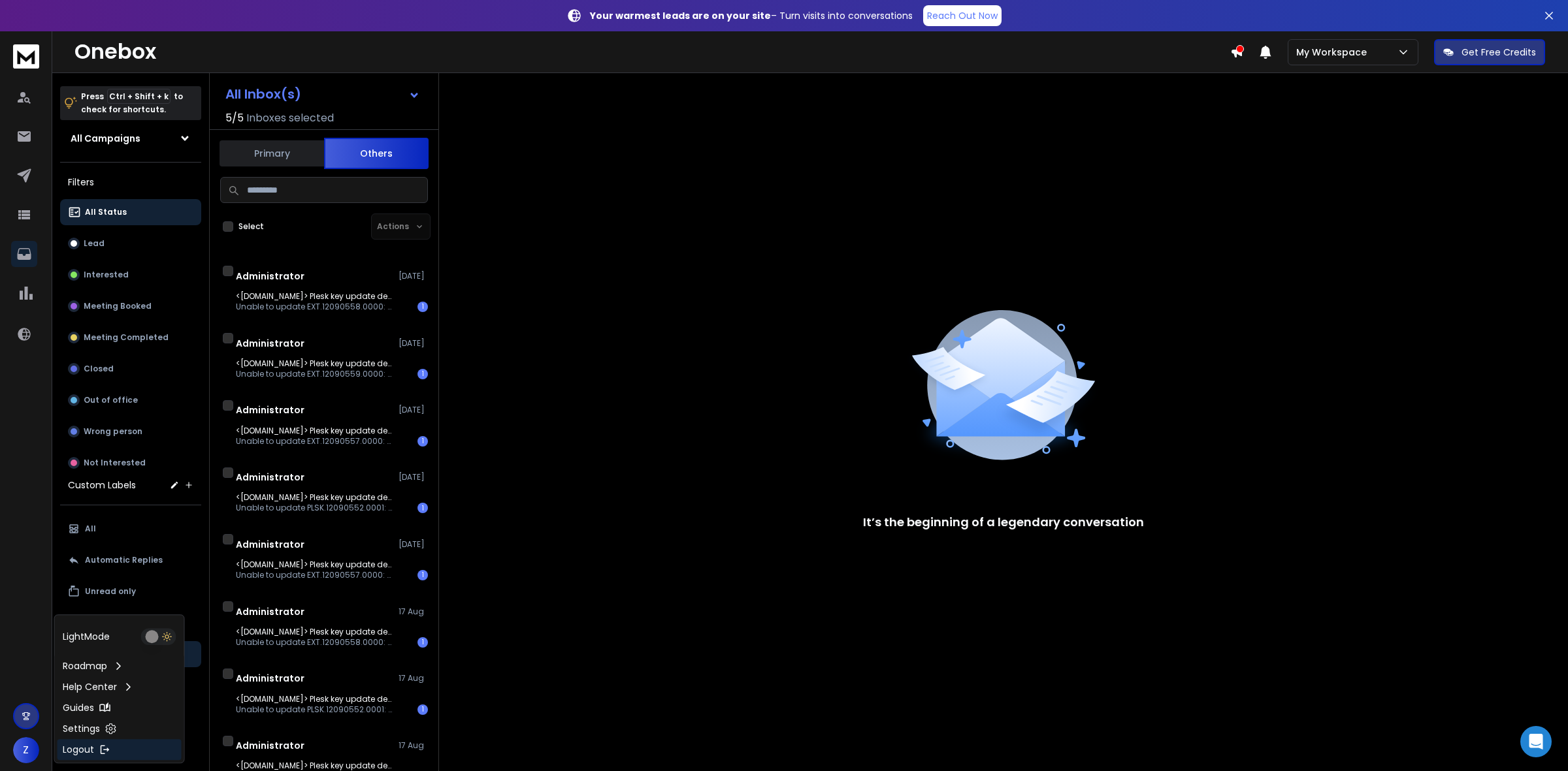
click at [80, 753] on p "Logout" at bounding box center [79, 750] width 32 height 13
